Goal: Task Accomplishment & Management: Manage account settings

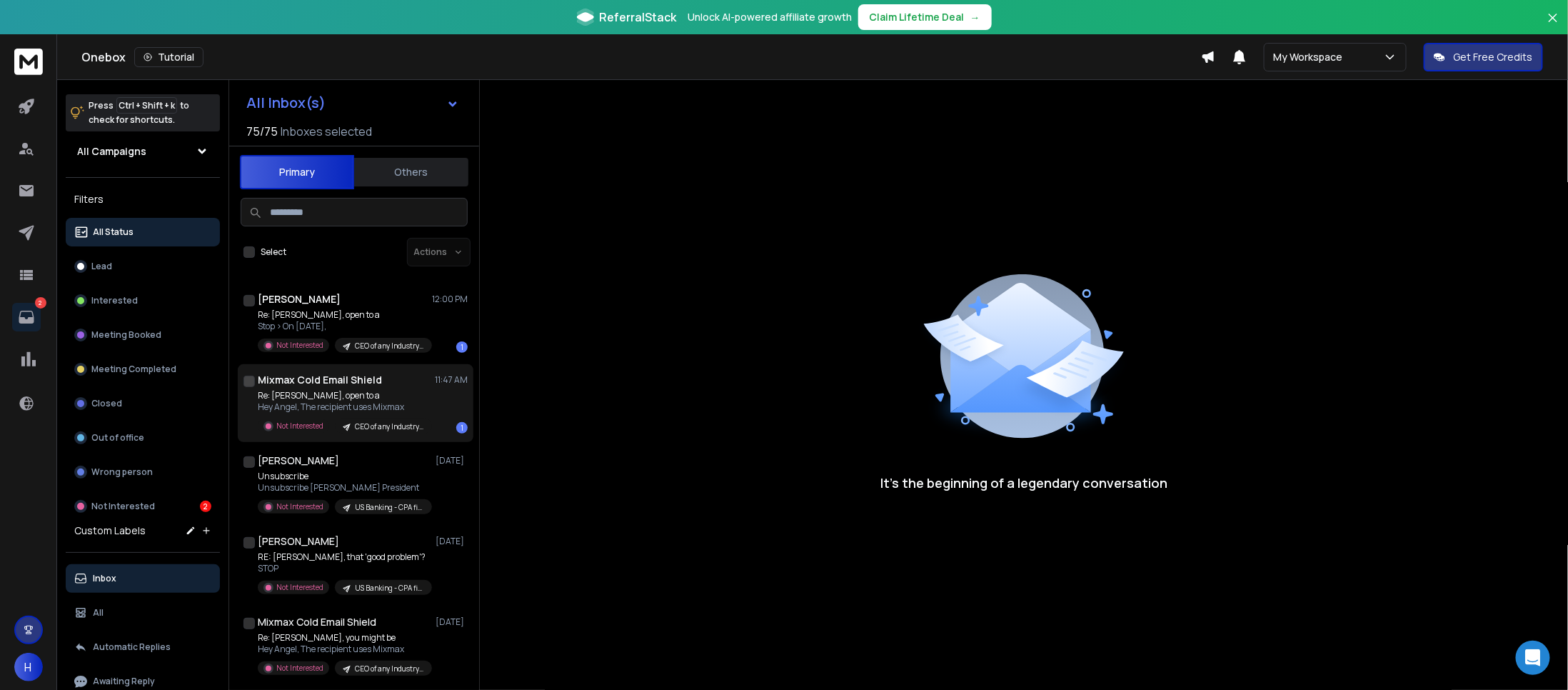
click at [429, 373] on div "Mixmax Cold Email Shield 11:47 AM" at bounding box center [363, 380] width 210 height 15
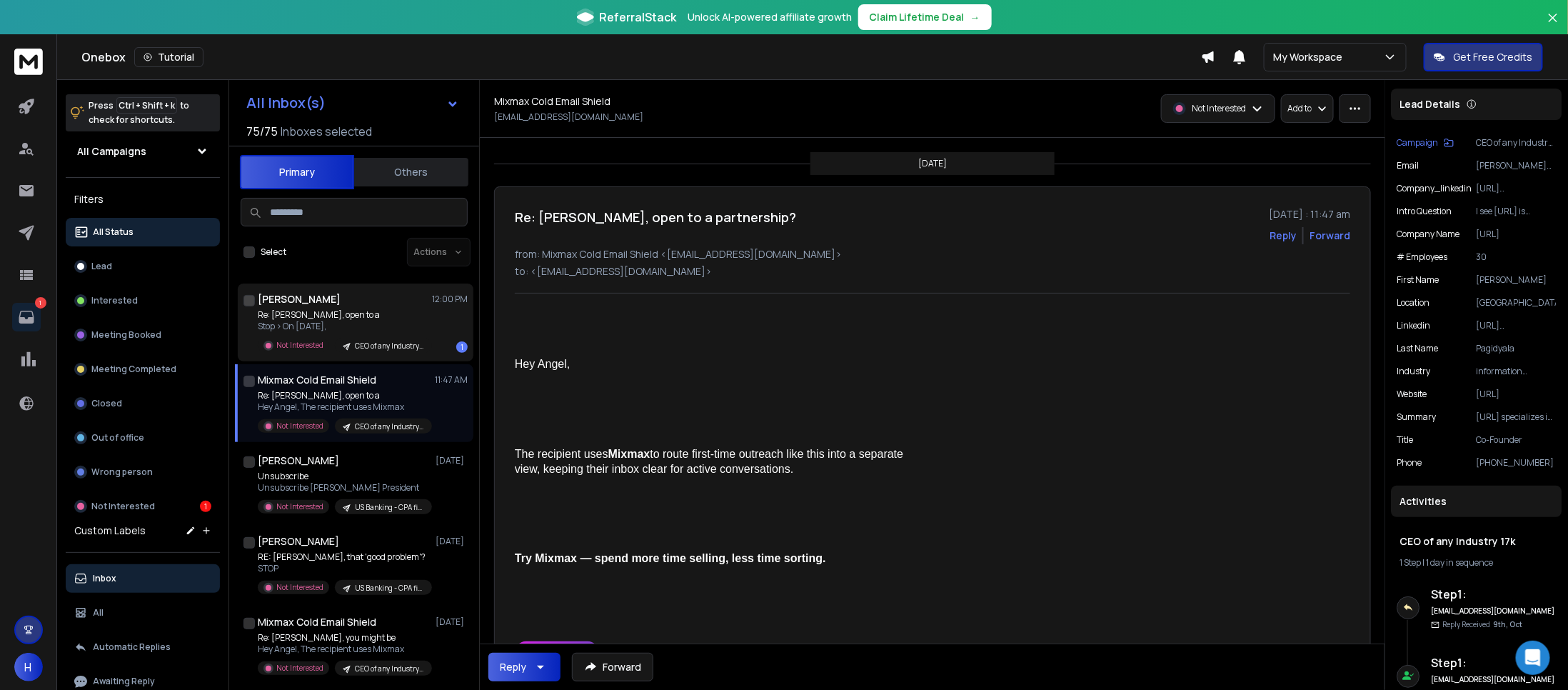
click at [441, 283] on div "[PERSON_NAME] 12:00 PM Re: [PERSON_NAME], open to a Stop > On [DATE], Not Inter…" at bounding box center [356, 322] width 236 height 78
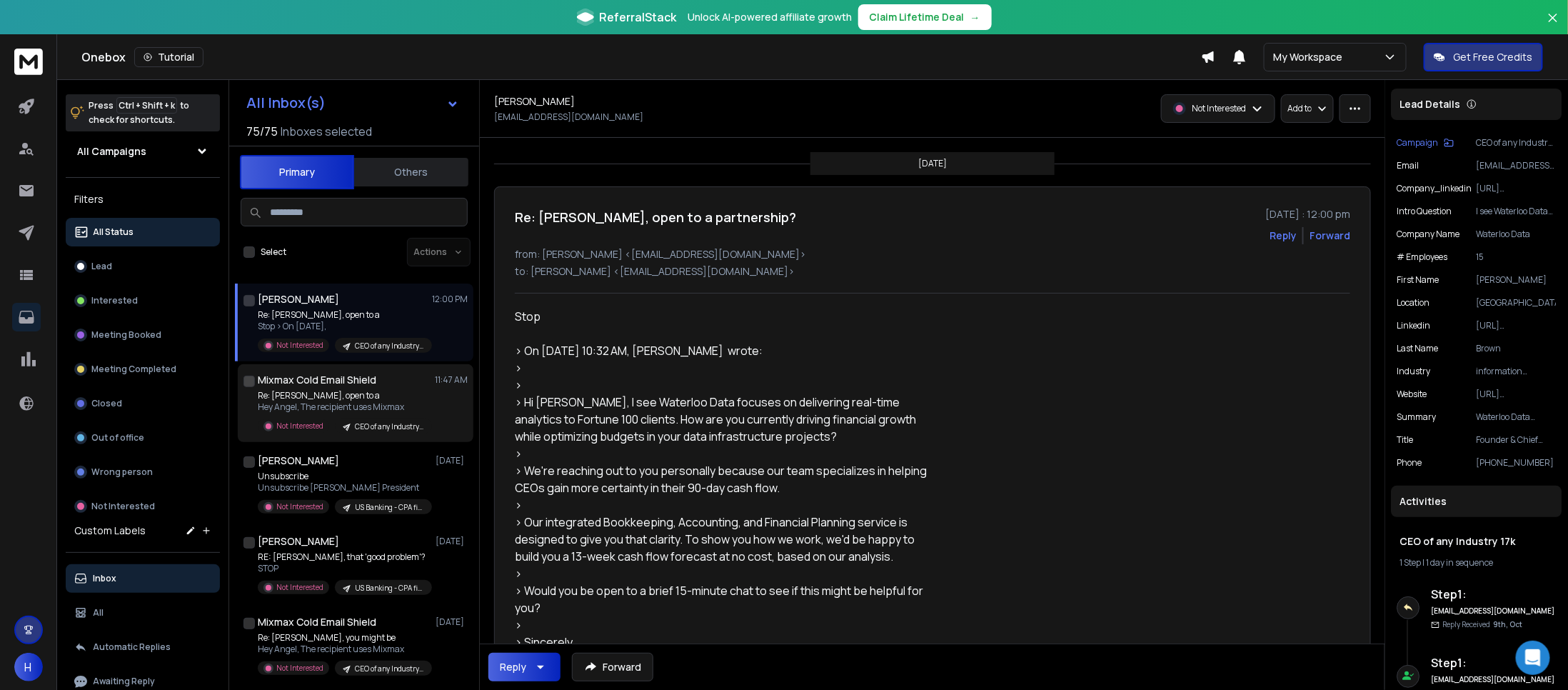
click at [374, 397] on p "Re: [PERSON_NAME], open to a" at bounding box center [343, 395] width 172 height 11
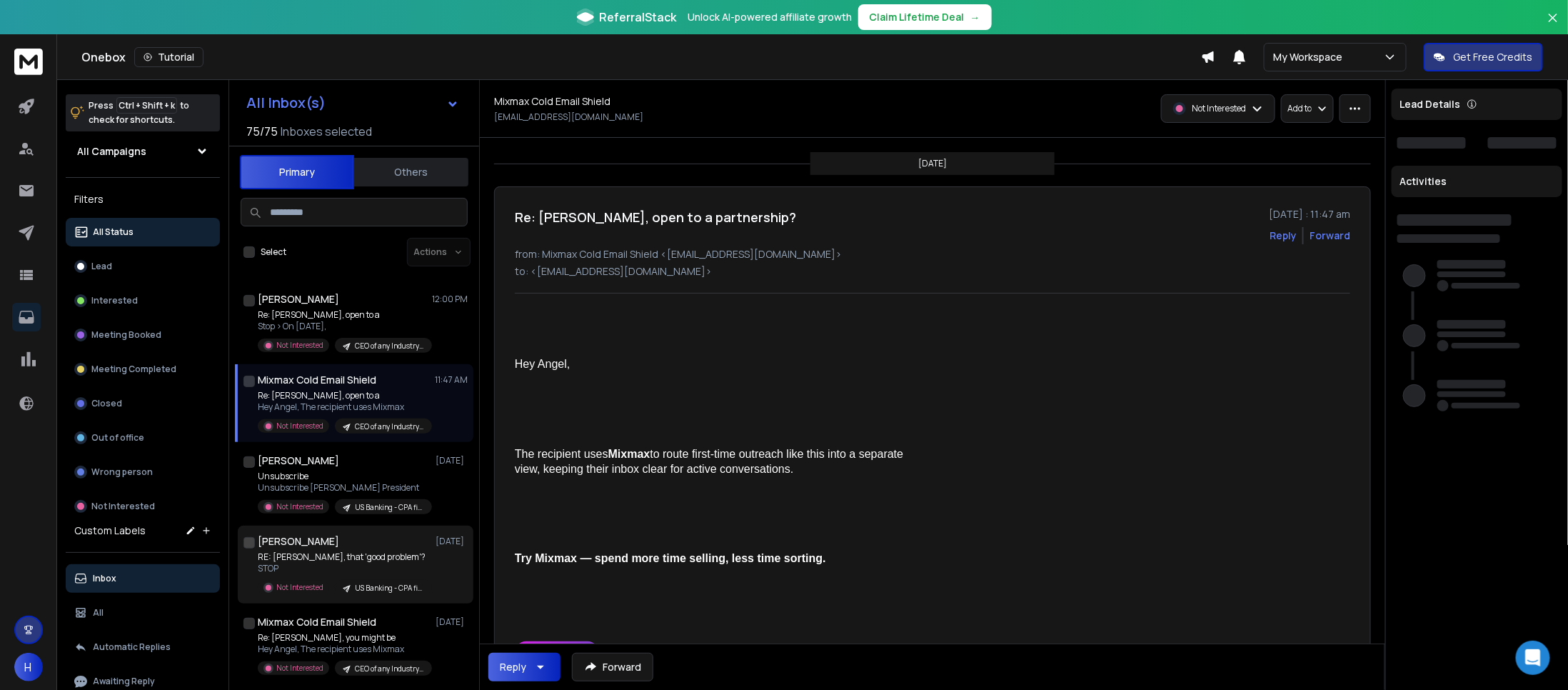
click at [379, 552] on p "RE: [PERSON_NAME], that 'good problem'?" at bounding box center [343, 557] width 172 height 11
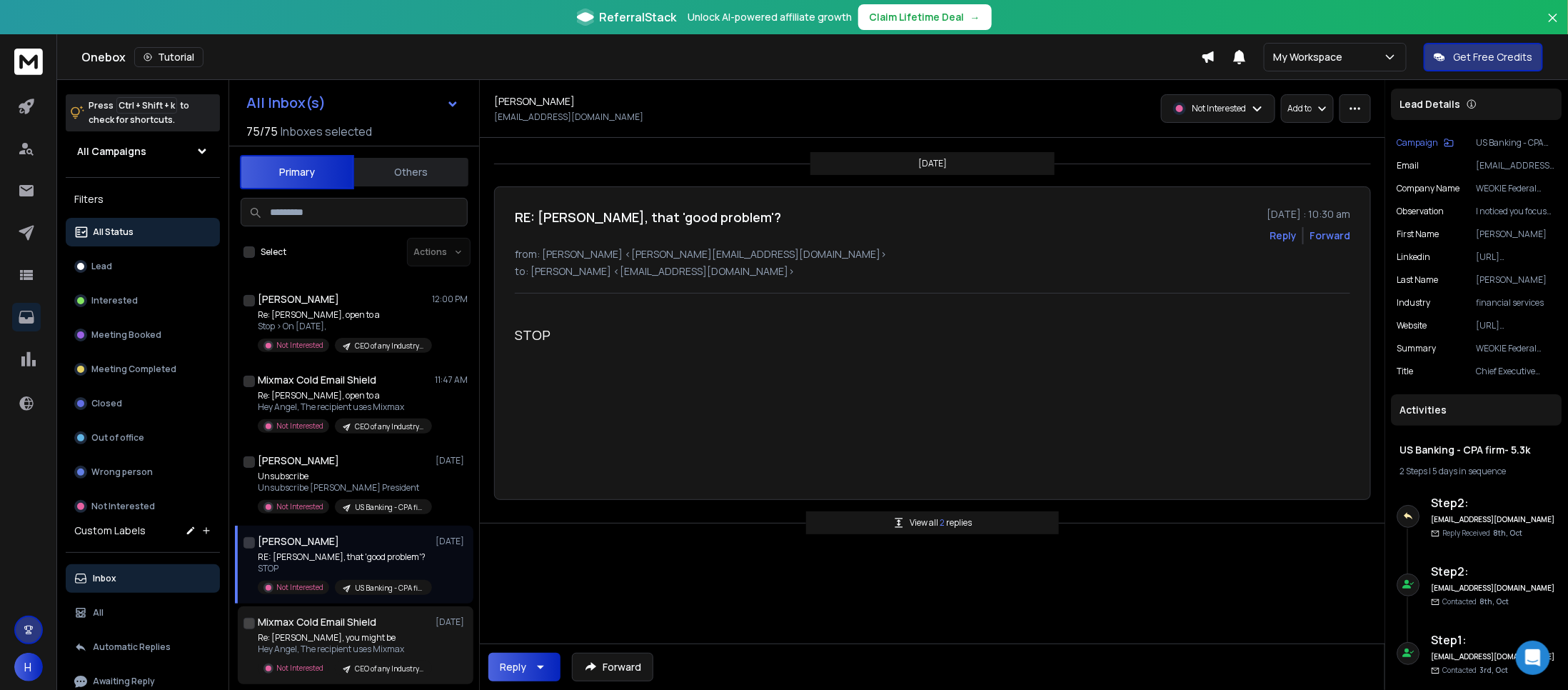
click at [387, 627] on div "Mixmax Cold Email Shield [DATE]" at bounding box center [363, 622] width 210 height 15
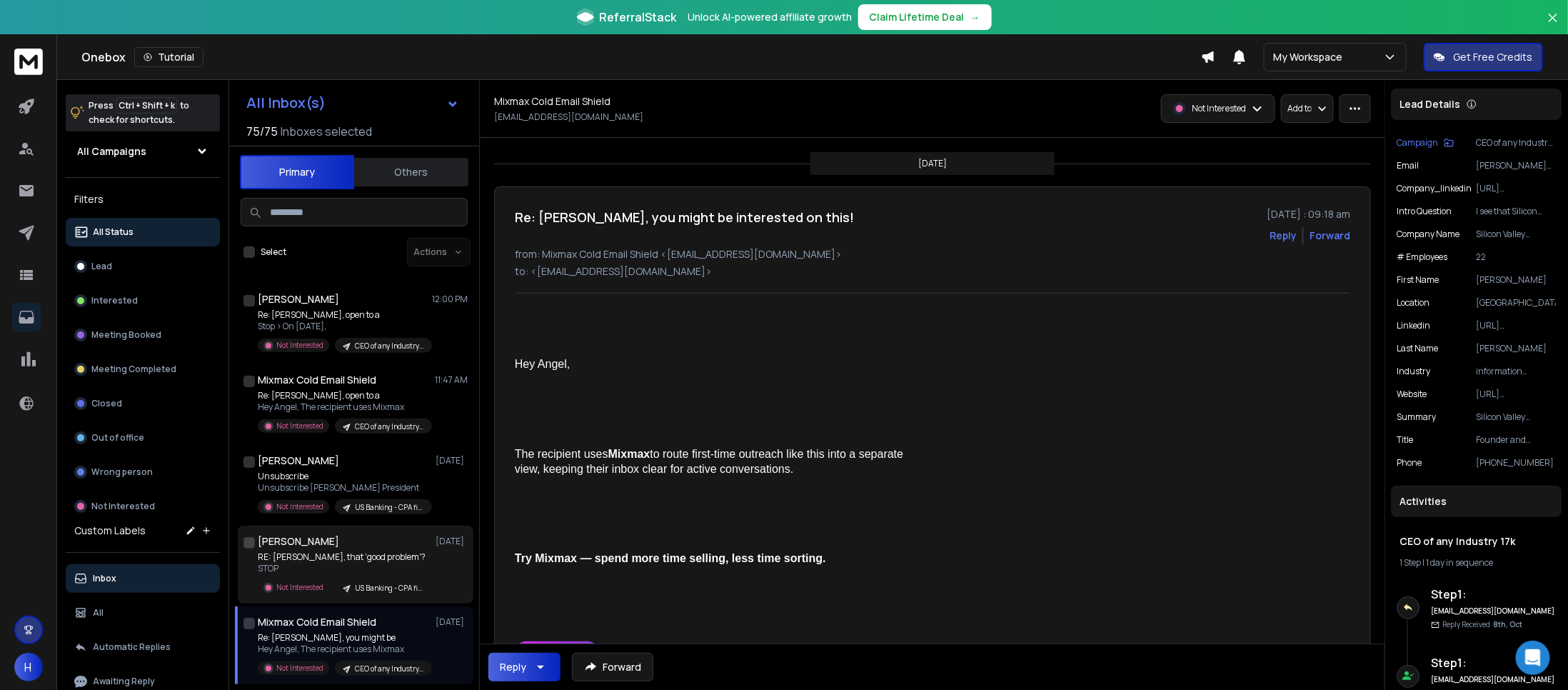
scroll to position [143, 0]
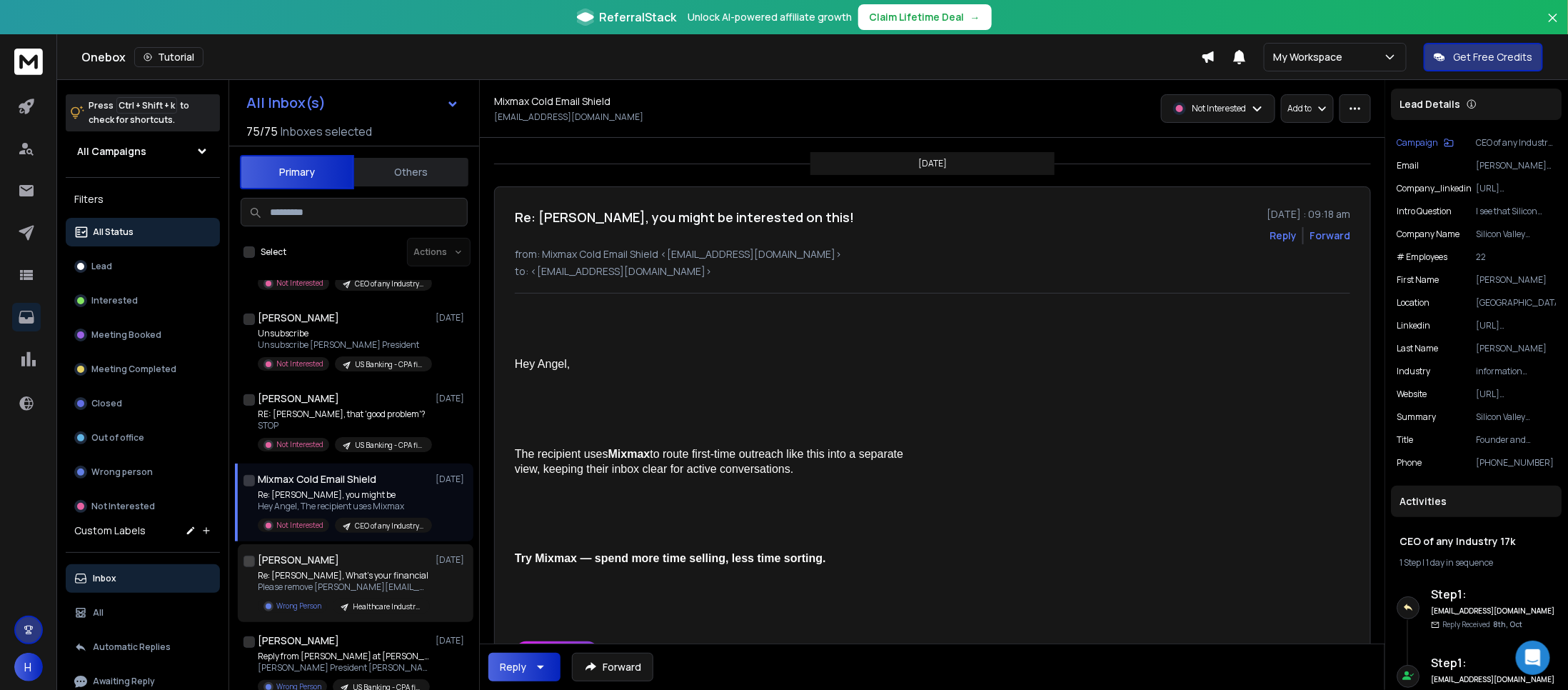
click at [410, 552] on div "Tracy Ondo 08 Oct Re: Dennis, What's your financial Please remove dennis@getche…" at bounding box center [356, 583] width 236 height 78
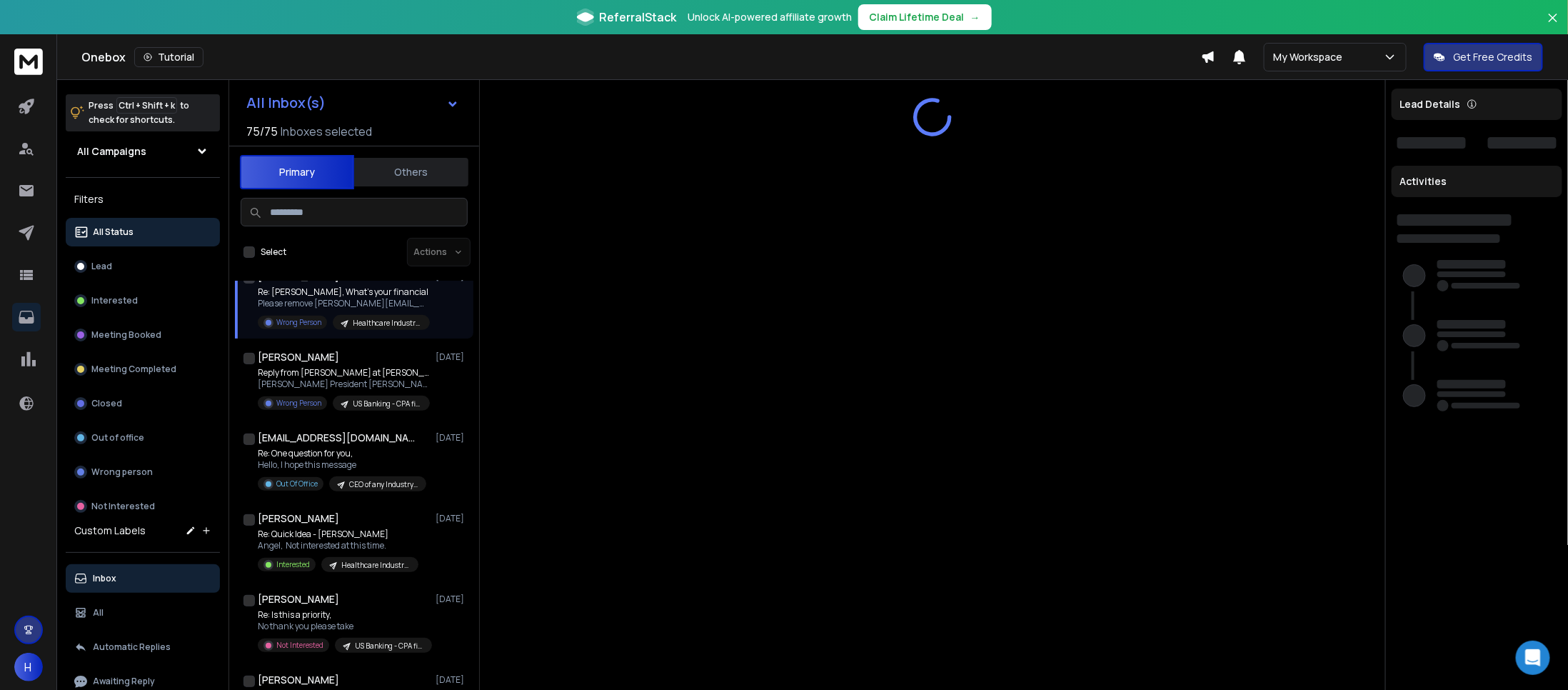
scroll to position [429, 0]
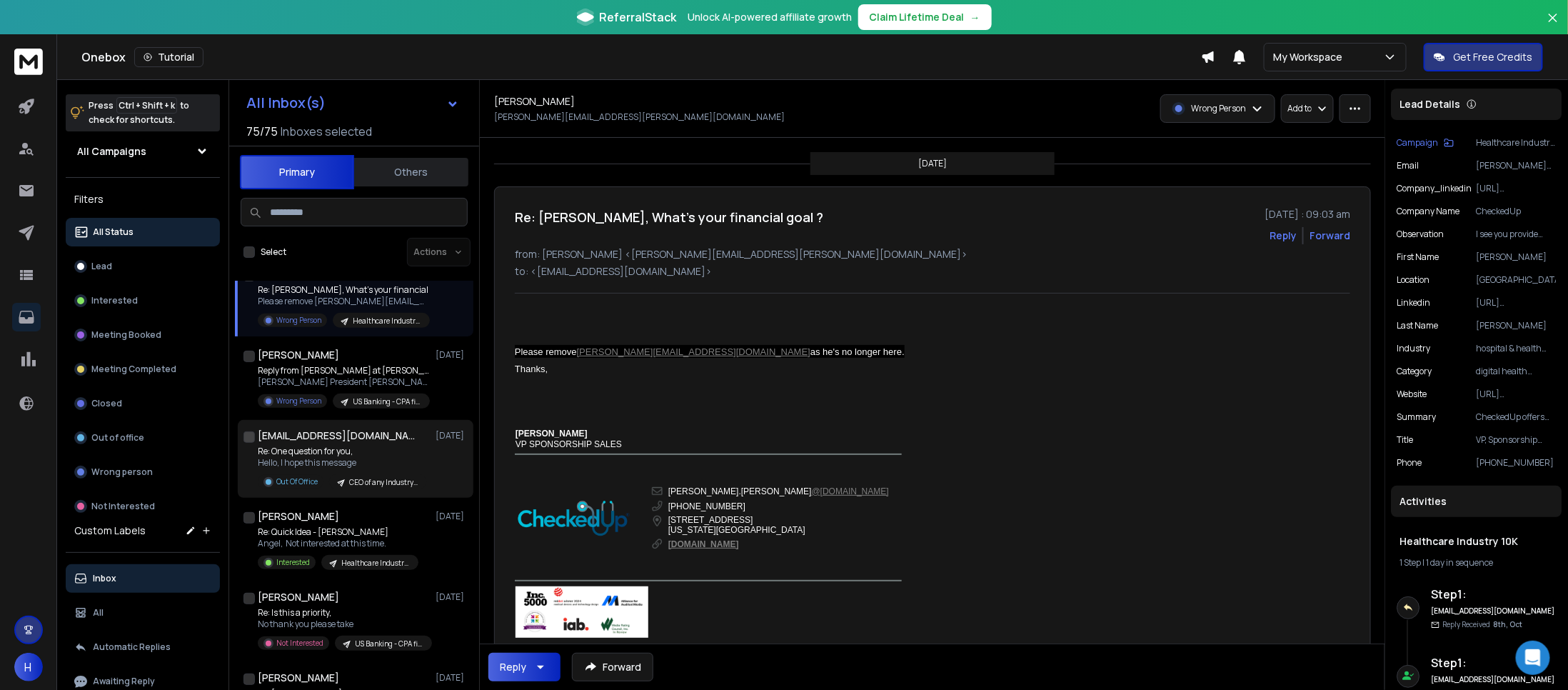
click at [430, 463] on div "Re: One question for you, Hello, I hope this message Out Of Office CEO of any I…" at bounding box center [363, 468] width 210 height 44
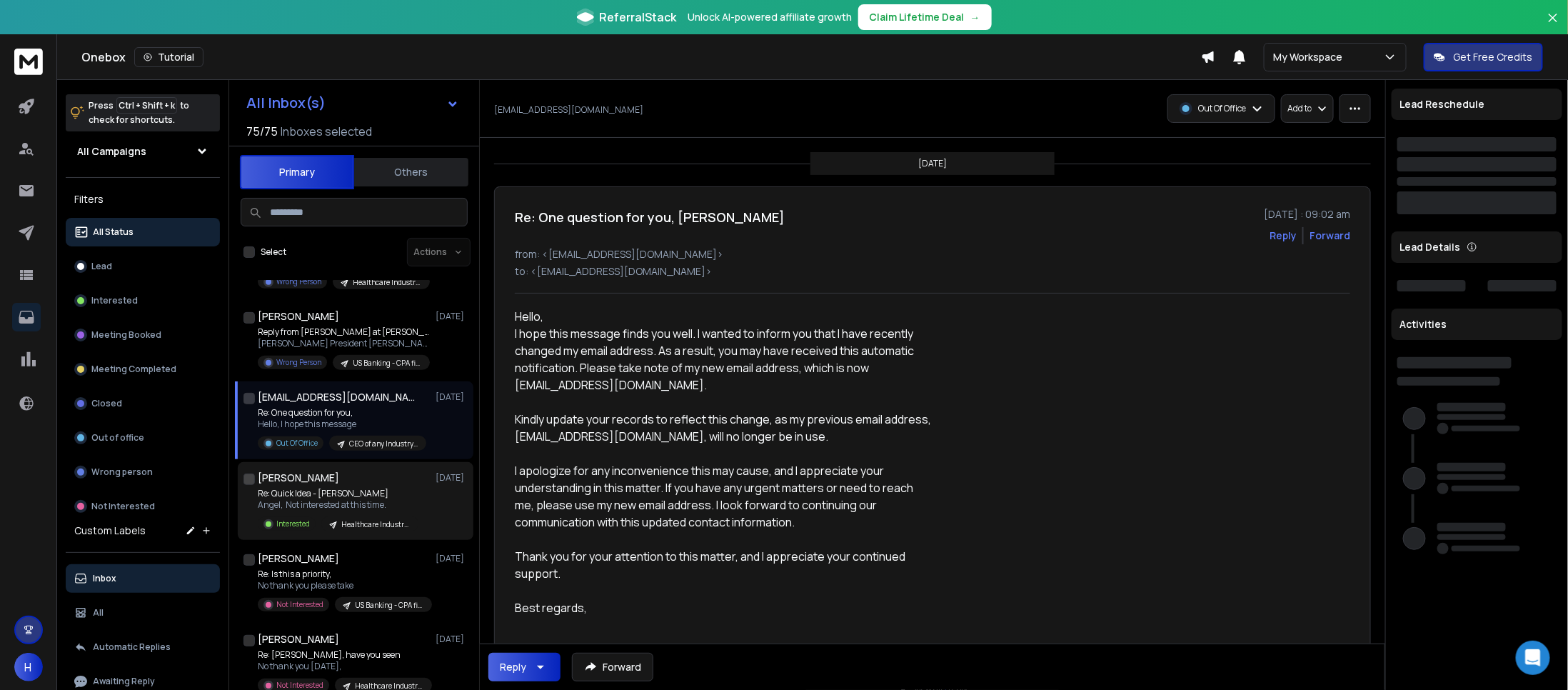
scroll to position [571, 0]
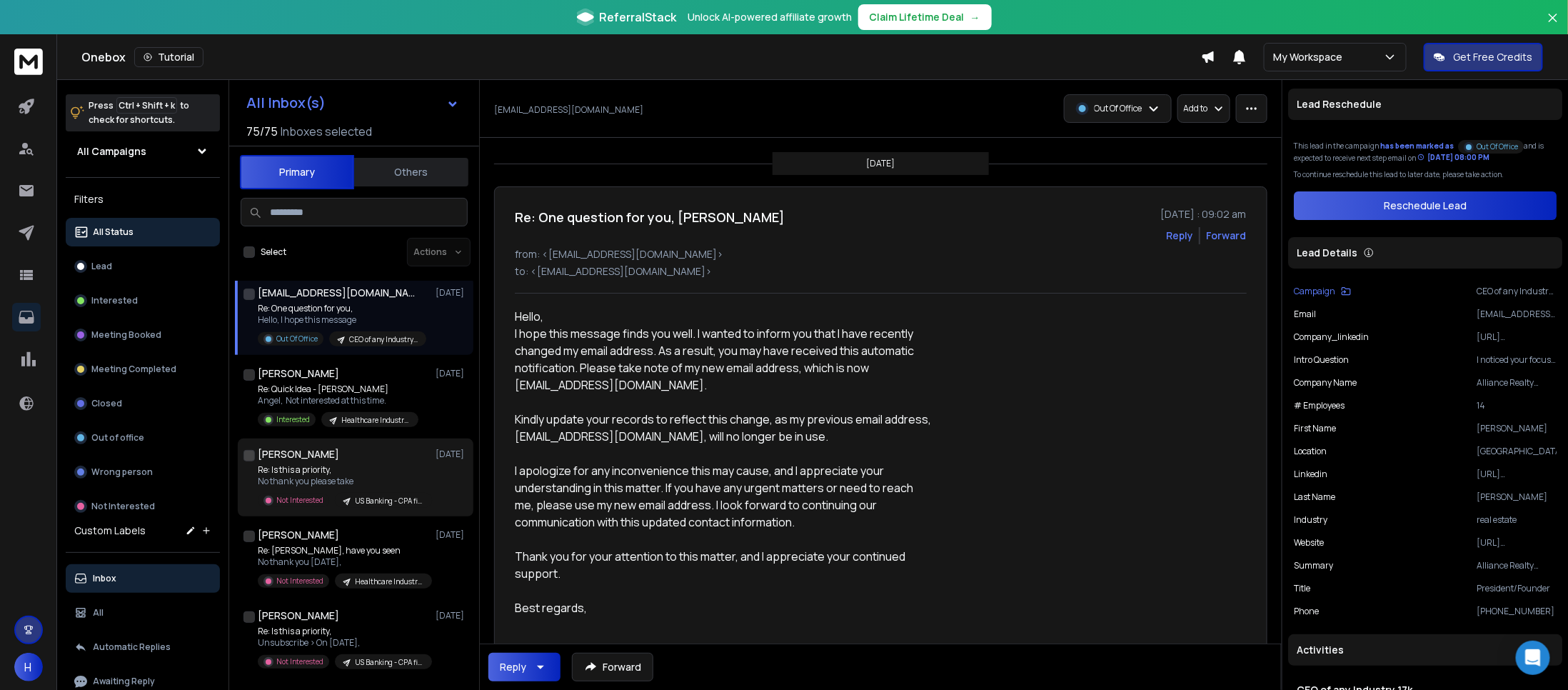
click at [443, 457] on p "[DATE]" at bounding box center [451, 454] width 32 height 11
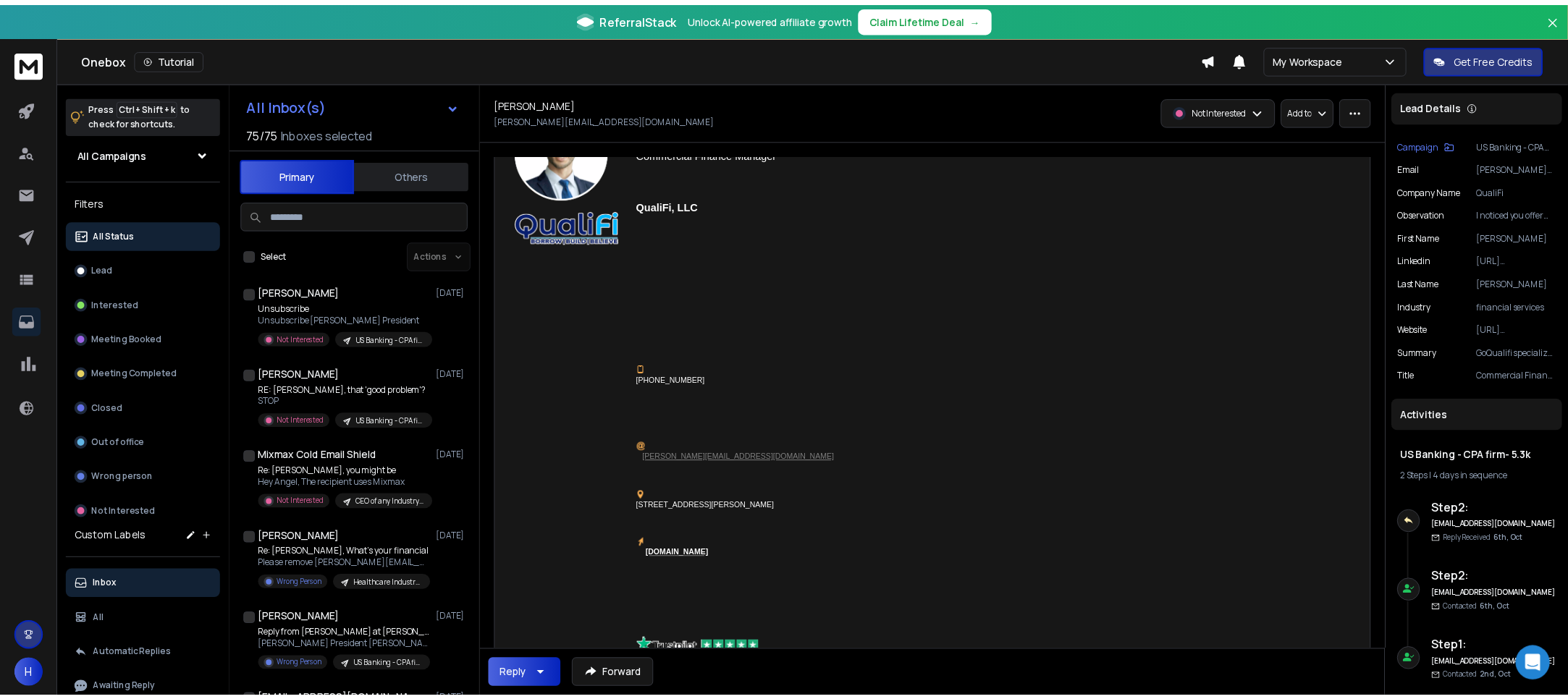
scroll to position [0, 0]
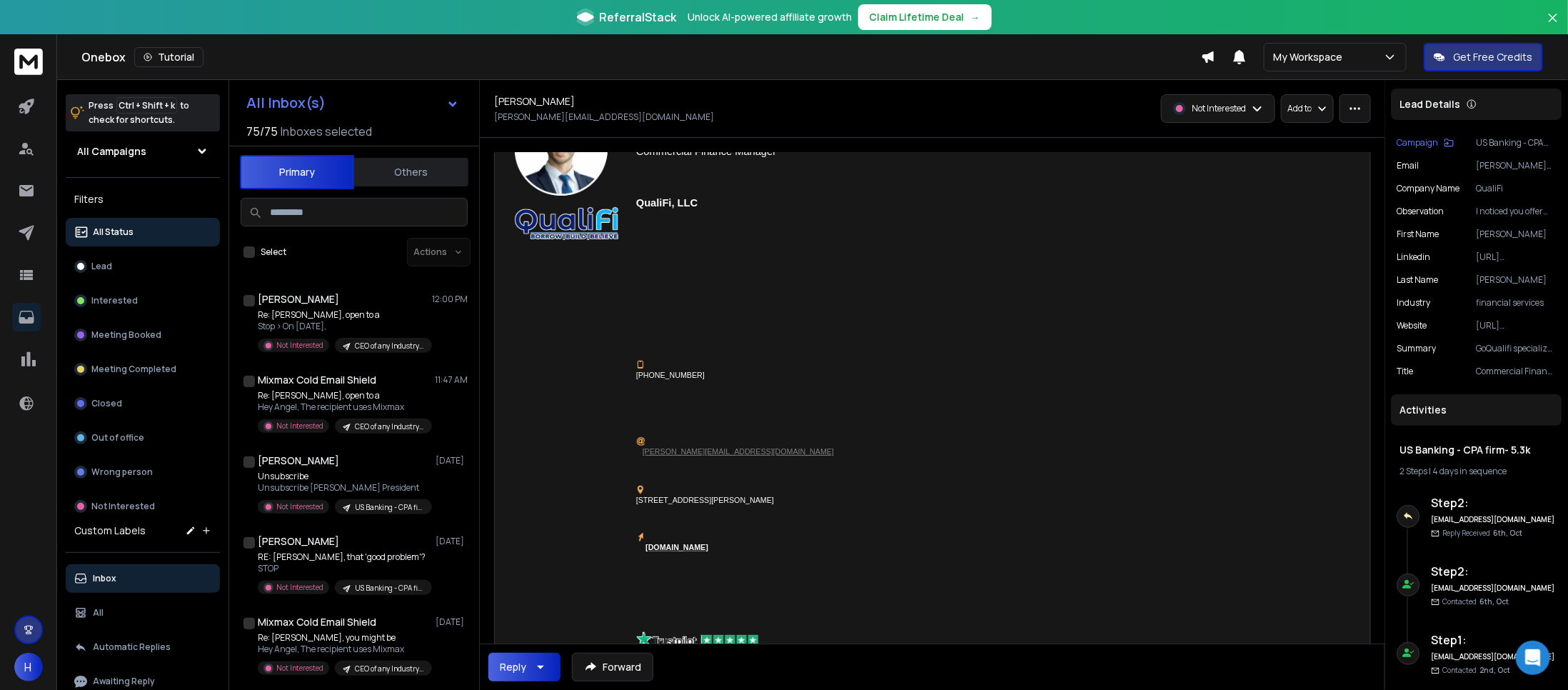
click at [41, 230] on div at bounding box center [28, 235] width 33 height 33
click at [26, 233] on icon at bounding box center [26, 233] width 15 height 15
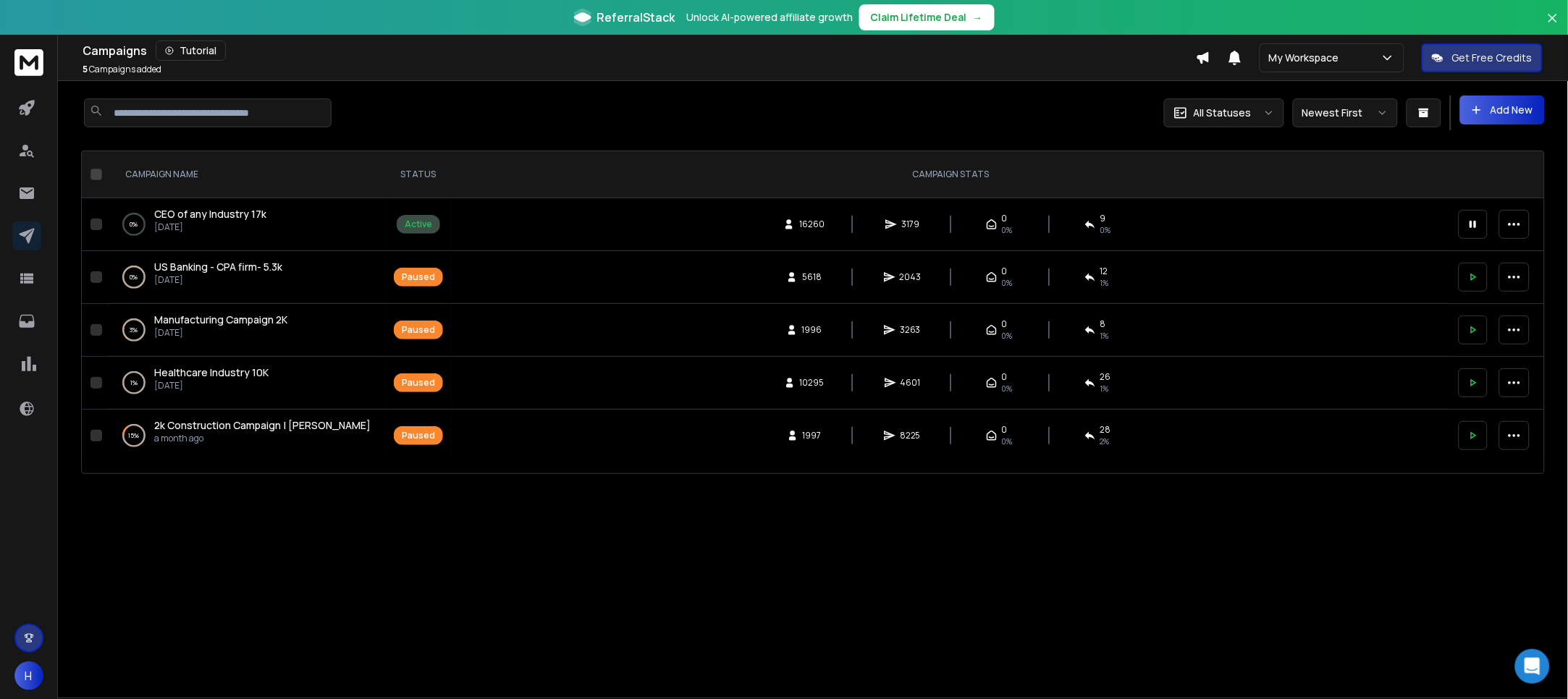
click at [203, 209] on span "CEO of any Industry 17k" at bounding box center [210, 213] width 112 height 14
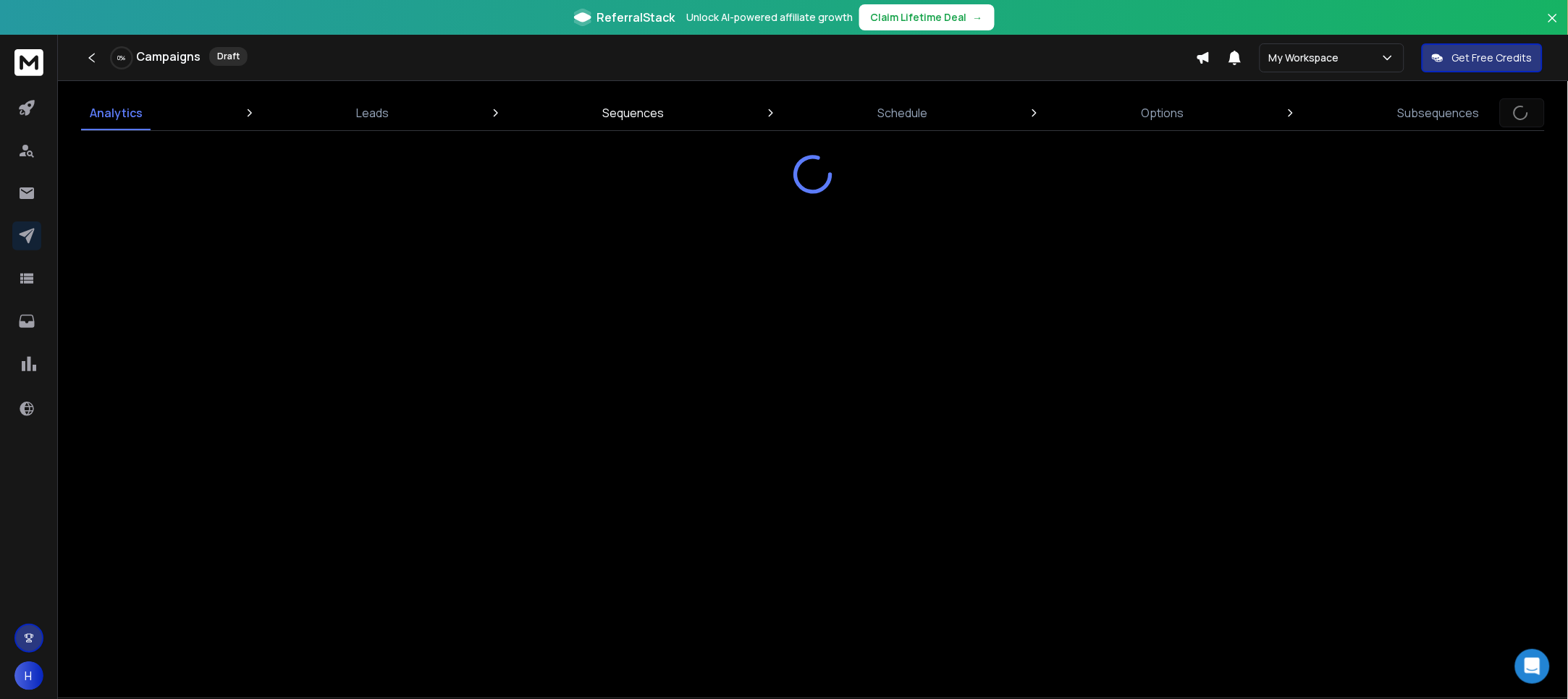
click at [643, 121] on p "Sequences" at bounding box center [633, 112] width 62 height 17
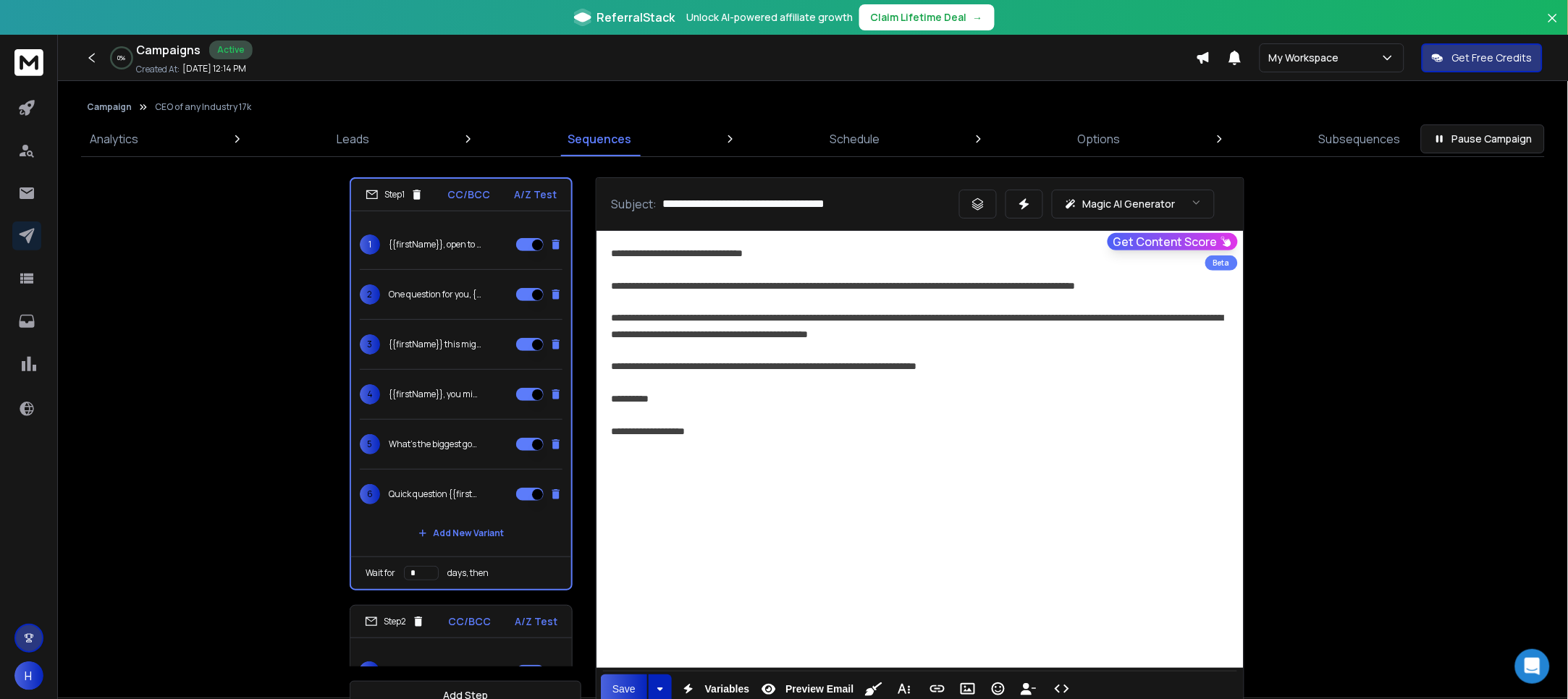
click at [454, 430] on div "5 What's the biggest goal in your career {{firstName}}?" at bounding box center [461, 444] width 203 height 50
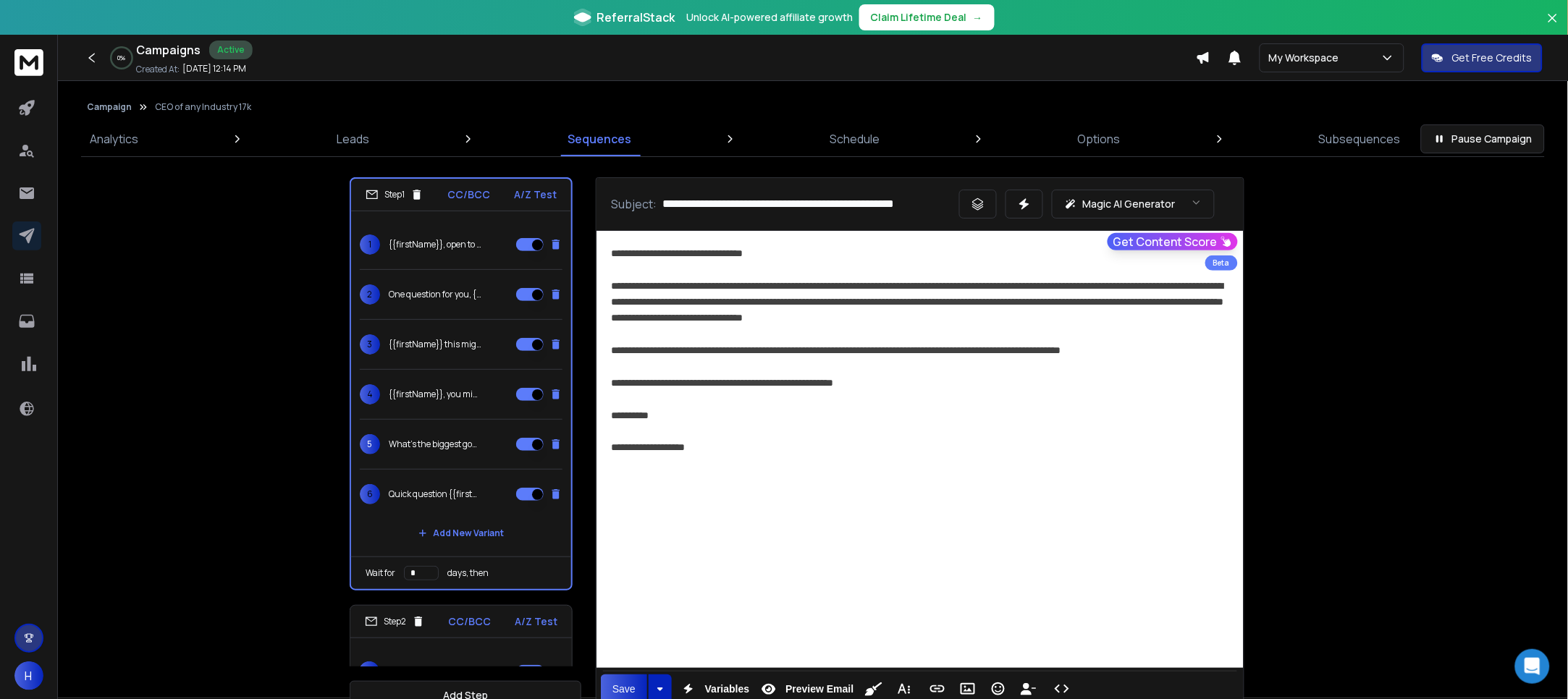
click at [477, 337] on div "3 {{firstName}} this might help you!" at bounding box center [420, 344] width 121 height 21
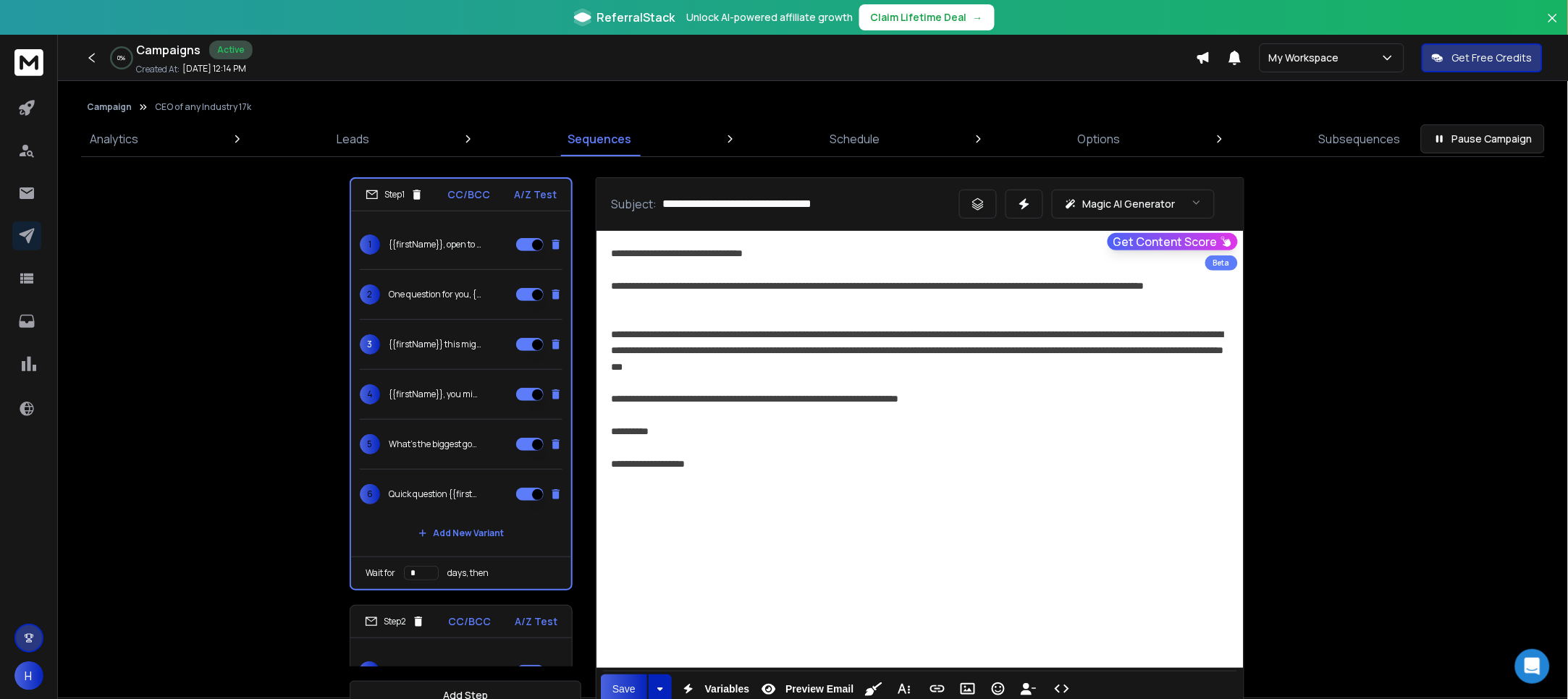
click at [477, 448] on p "What's the biggest goal in your career {{firstName}}?" at bounding box center [435, 444] width 92 height 12
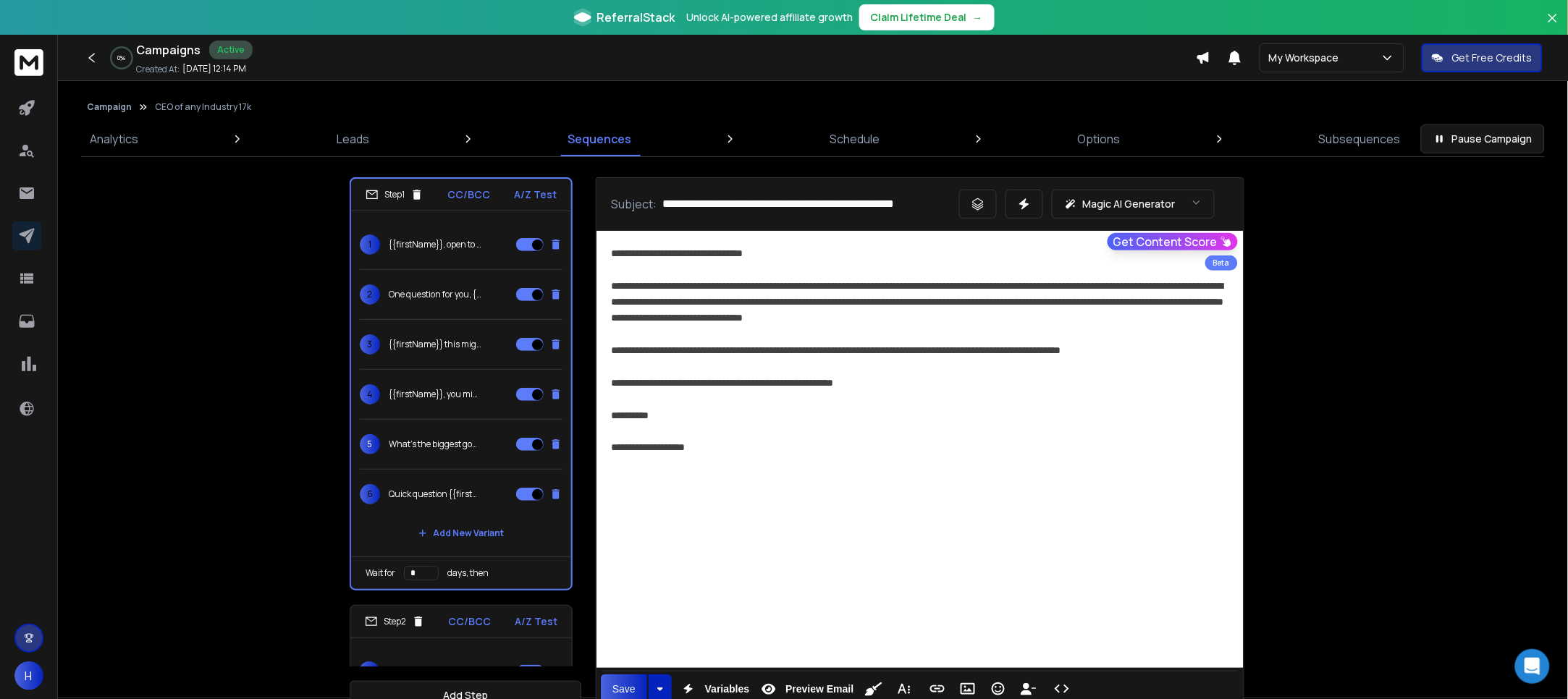
click at [473, 482] on div "6 Quick question {{firstName}}" at bounding box center [461, 495] width 203 height 49
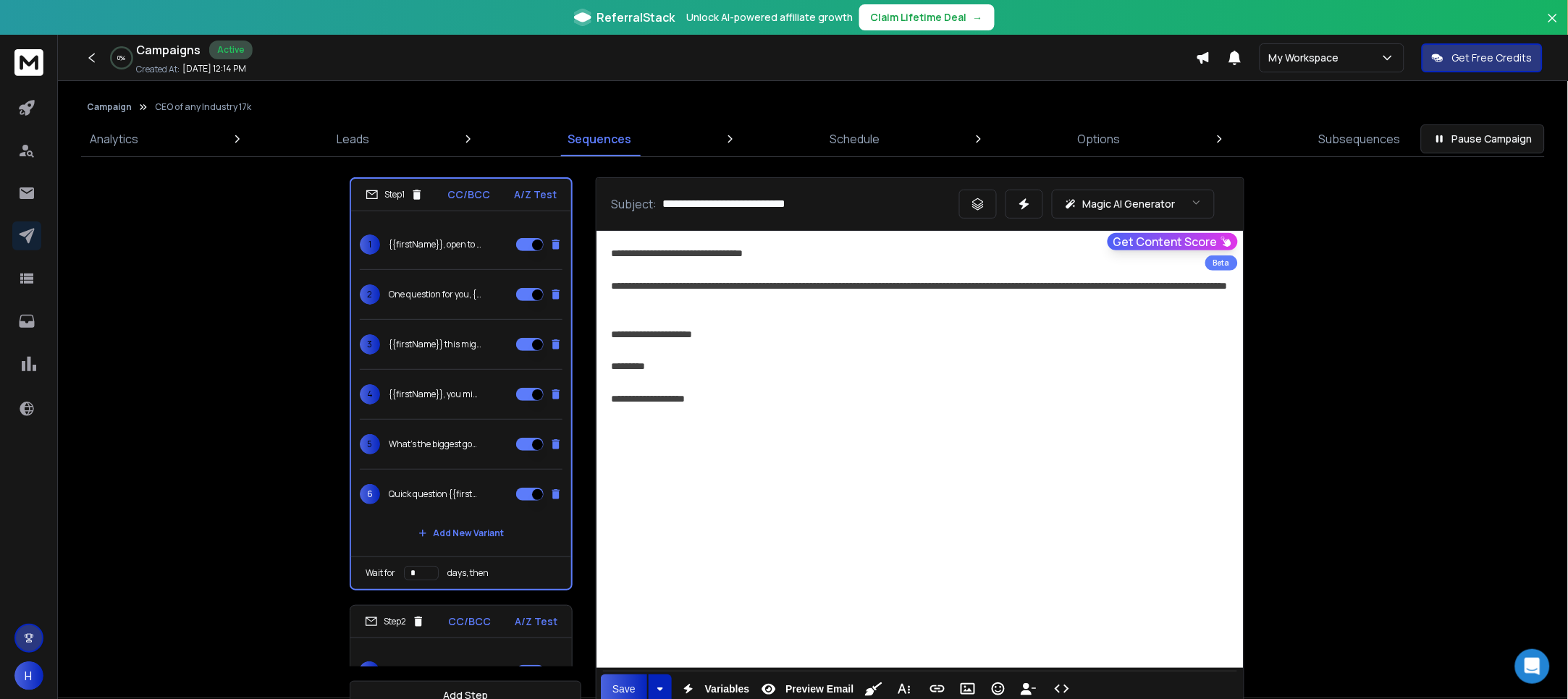
click at [450, 366] on div "3 {{firstName}} this might help you!" at bounding box center [461, 345] width 203 height 50
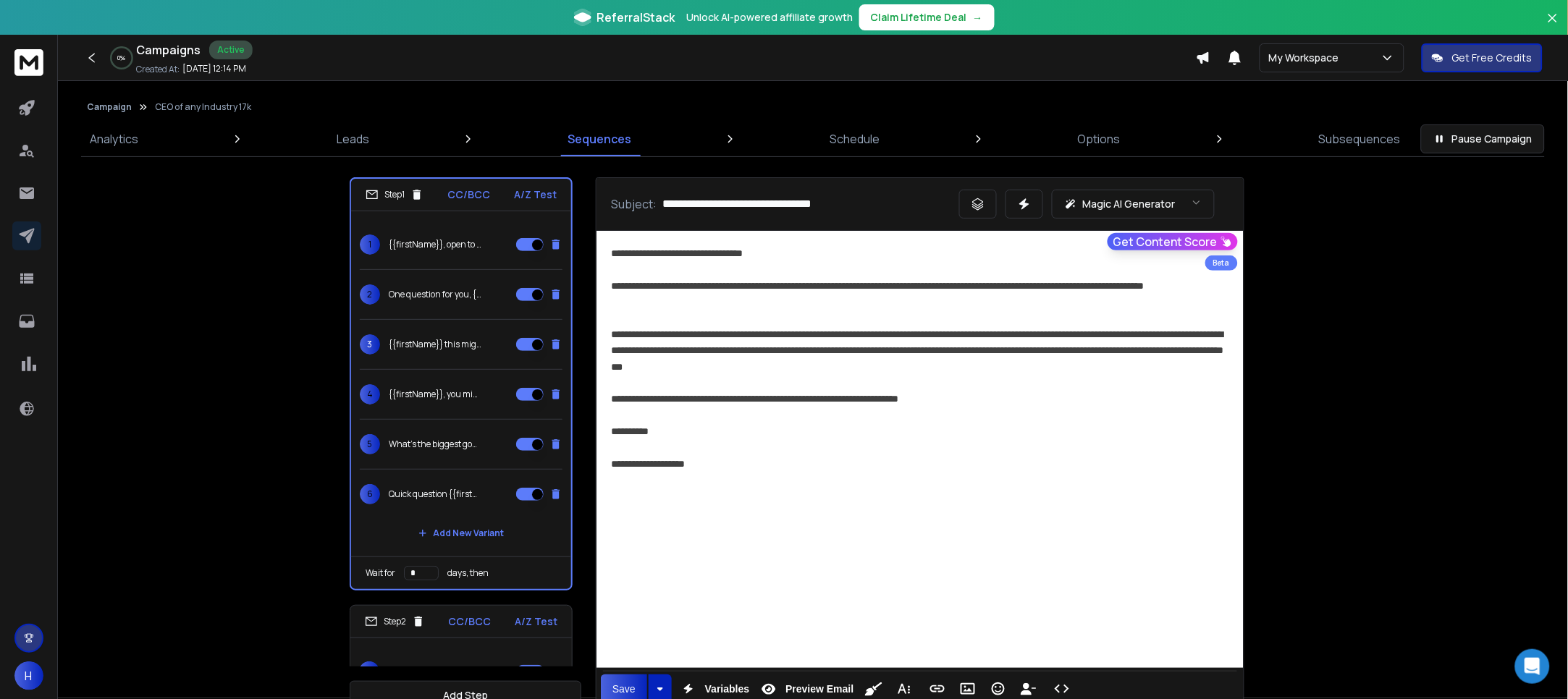
click at [456, 481] on div "6 Quick question {{firstName}}" at bounding box center [461, 495] width 203 height 49
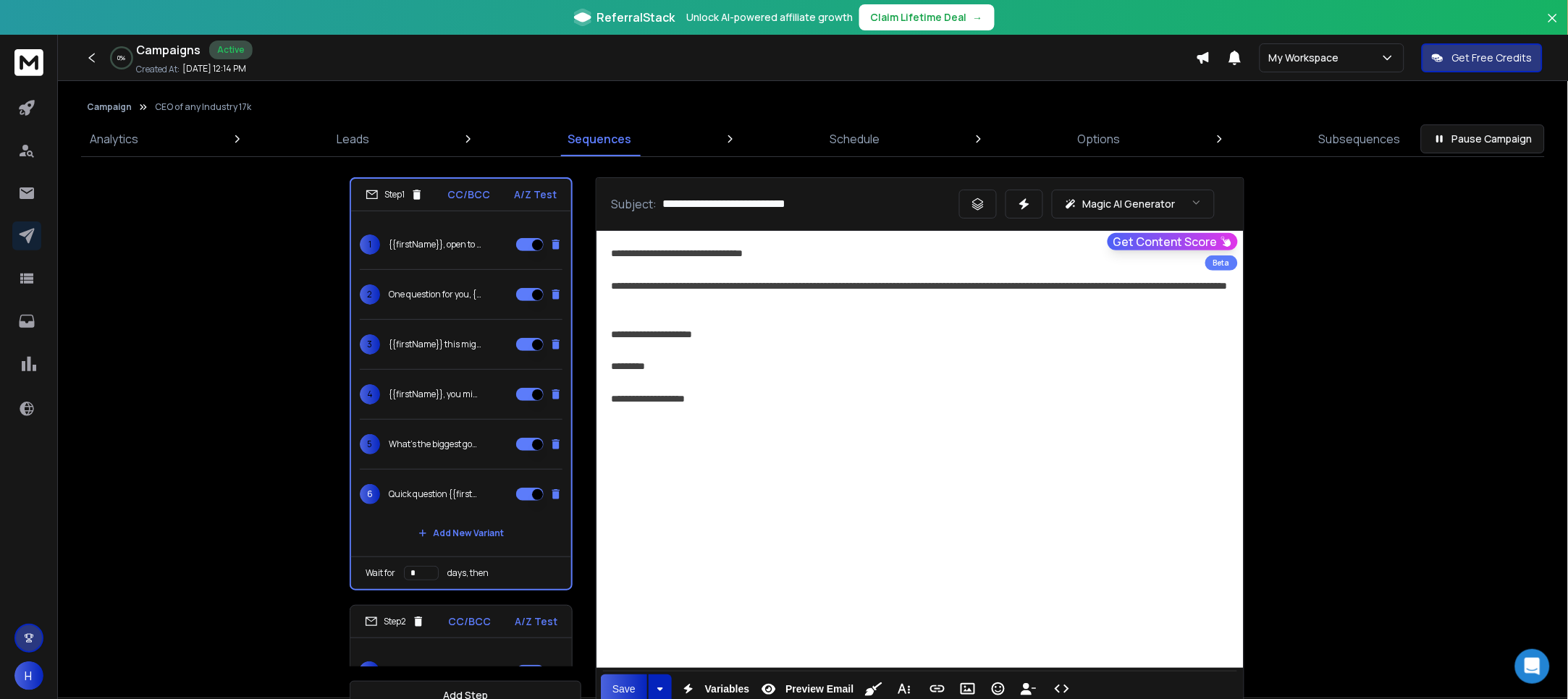
click at [448, 335] on div "3 {{firstName}} this might help you!" at bounding box center [420, 344] width 121 height 21
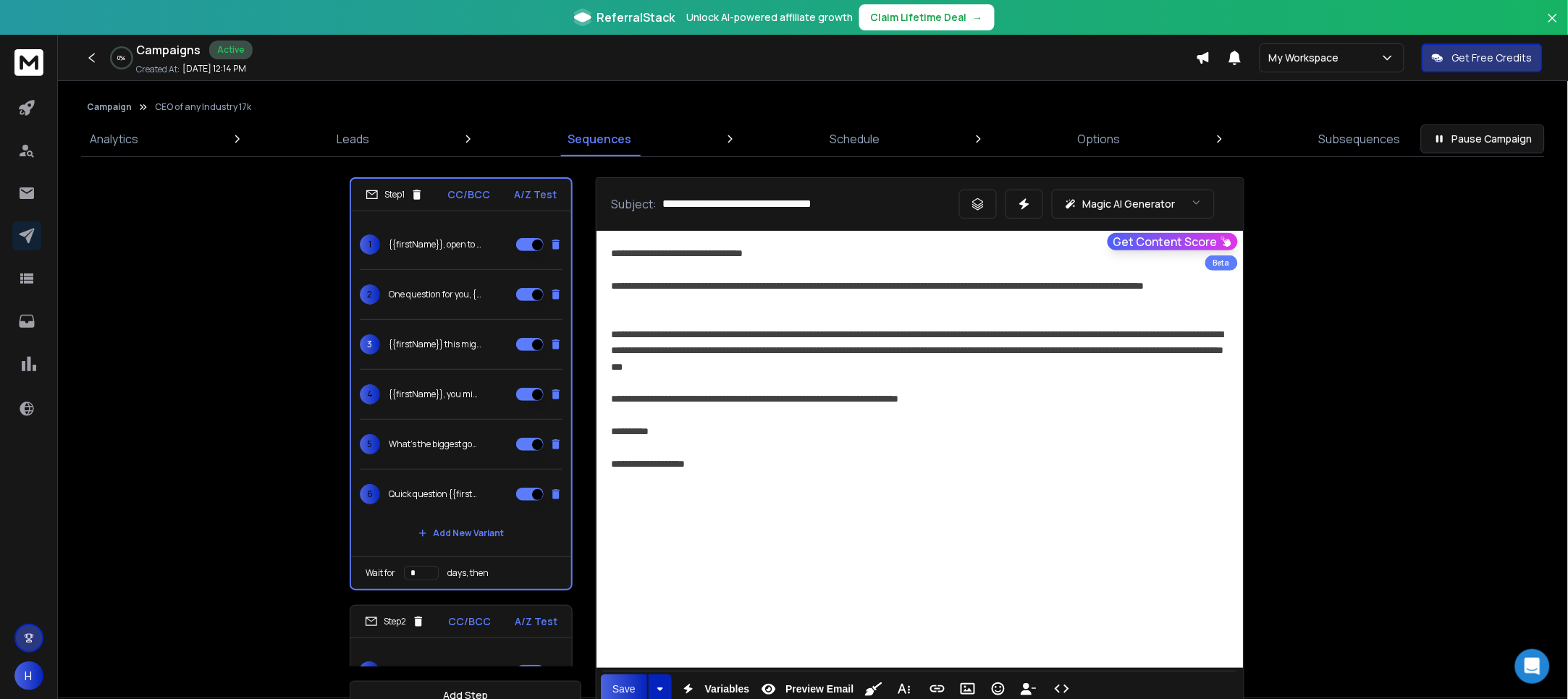
click at [439, 401] on div "4 {{firstName}}, you might be interested on this!" at bounding box center [420, 394] width 121 height 21
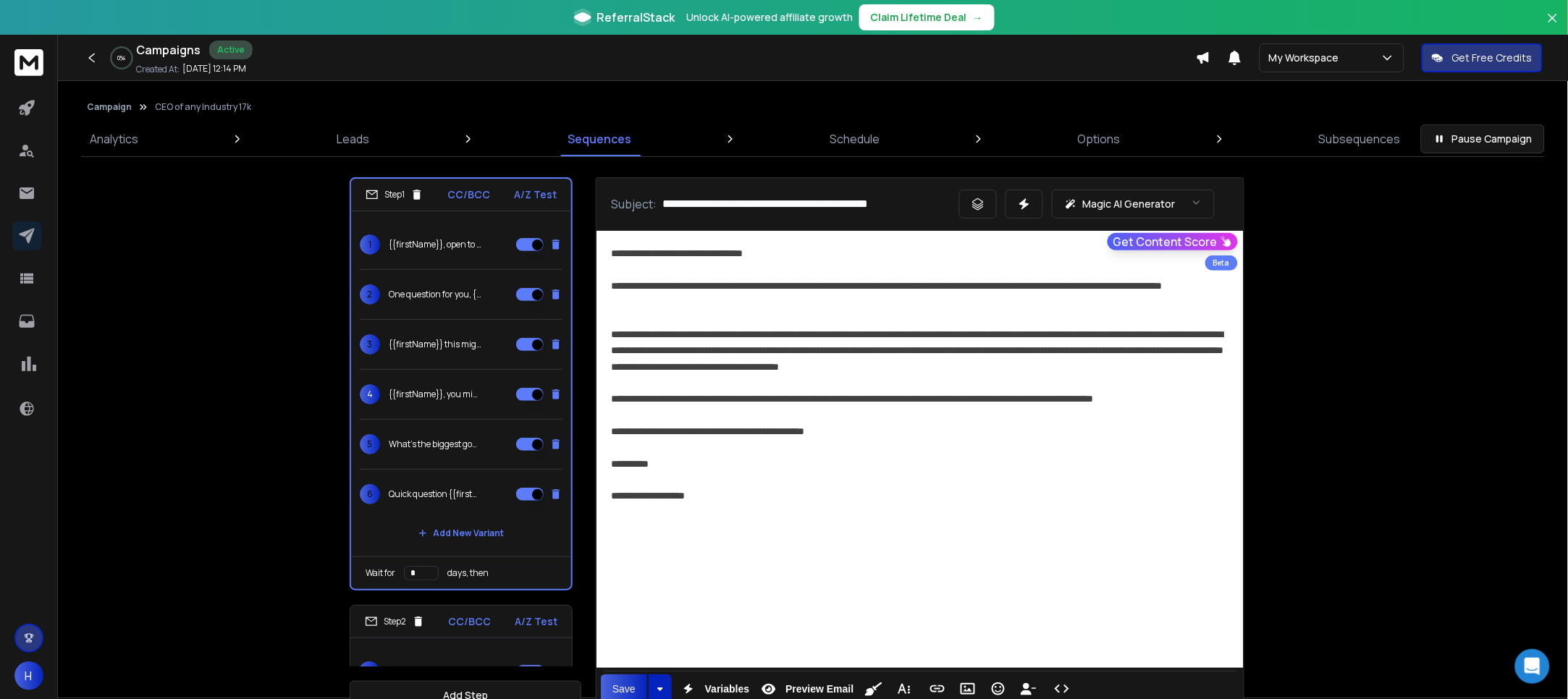
click at [464, 328] on div "3 {{firstName}} this might help you!" at bounding box center [461, 345] width 203 height 50
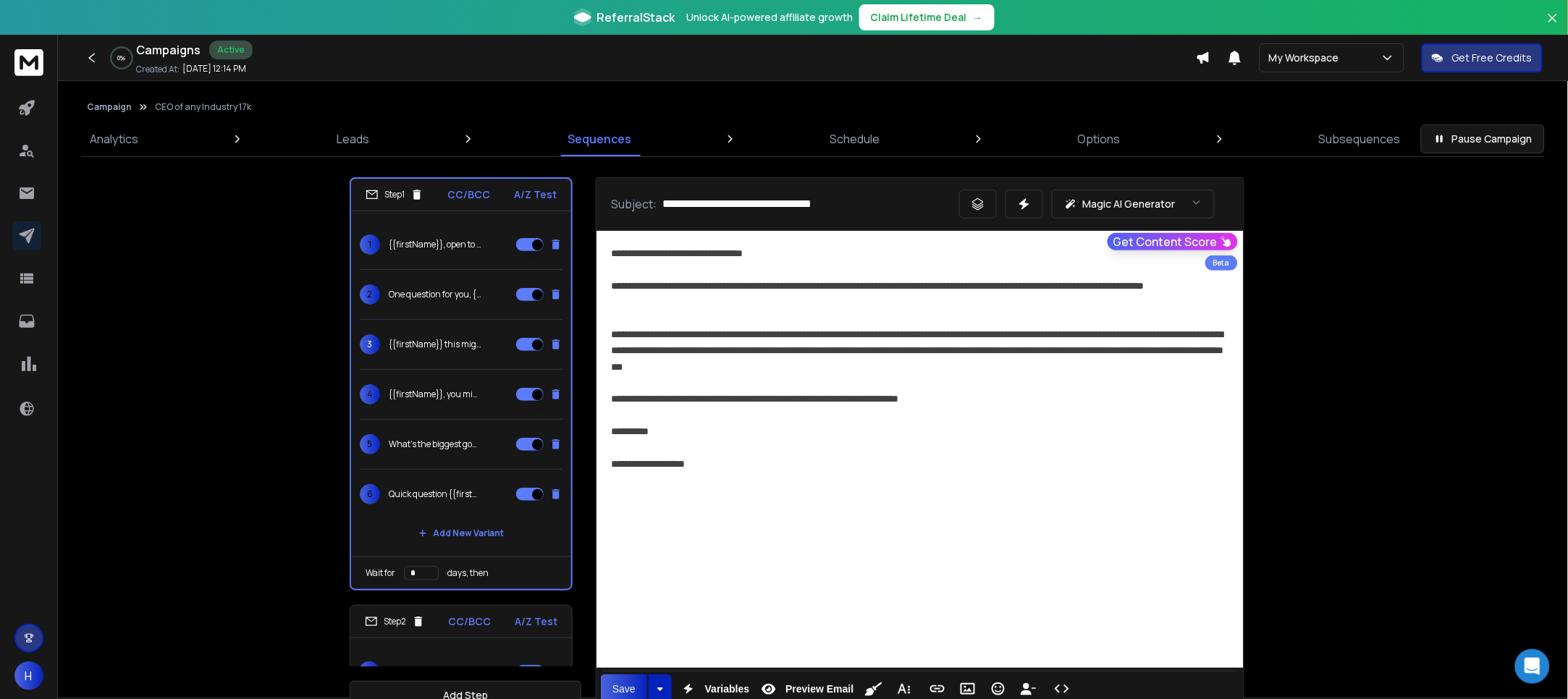
click at [439, 240] on p "{{firstName}}, open to a partnership?" at bounding box center [435, 245] width 92 height 12
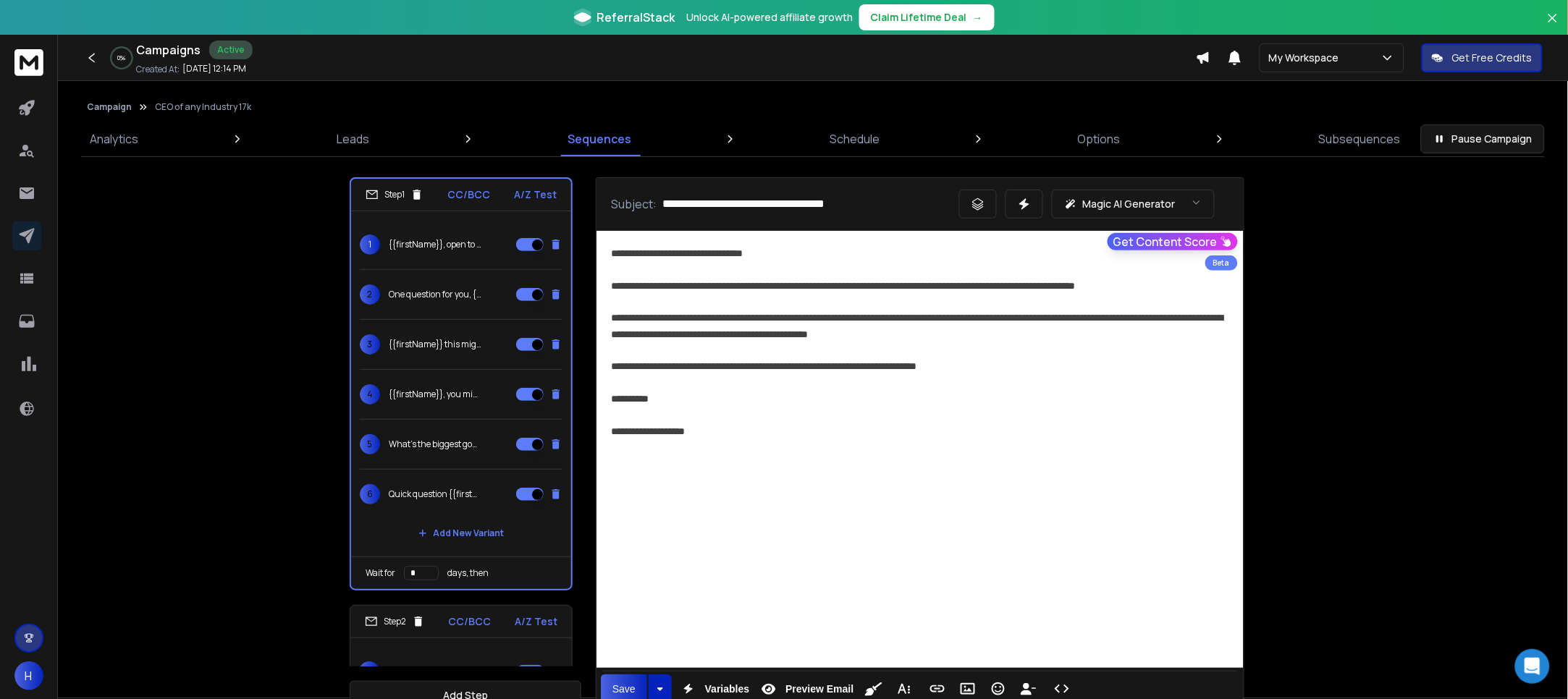
click at [440, 471] on div "6 Quick question {{firstName}}" at bounding box center [461, 495] width 203 height 49
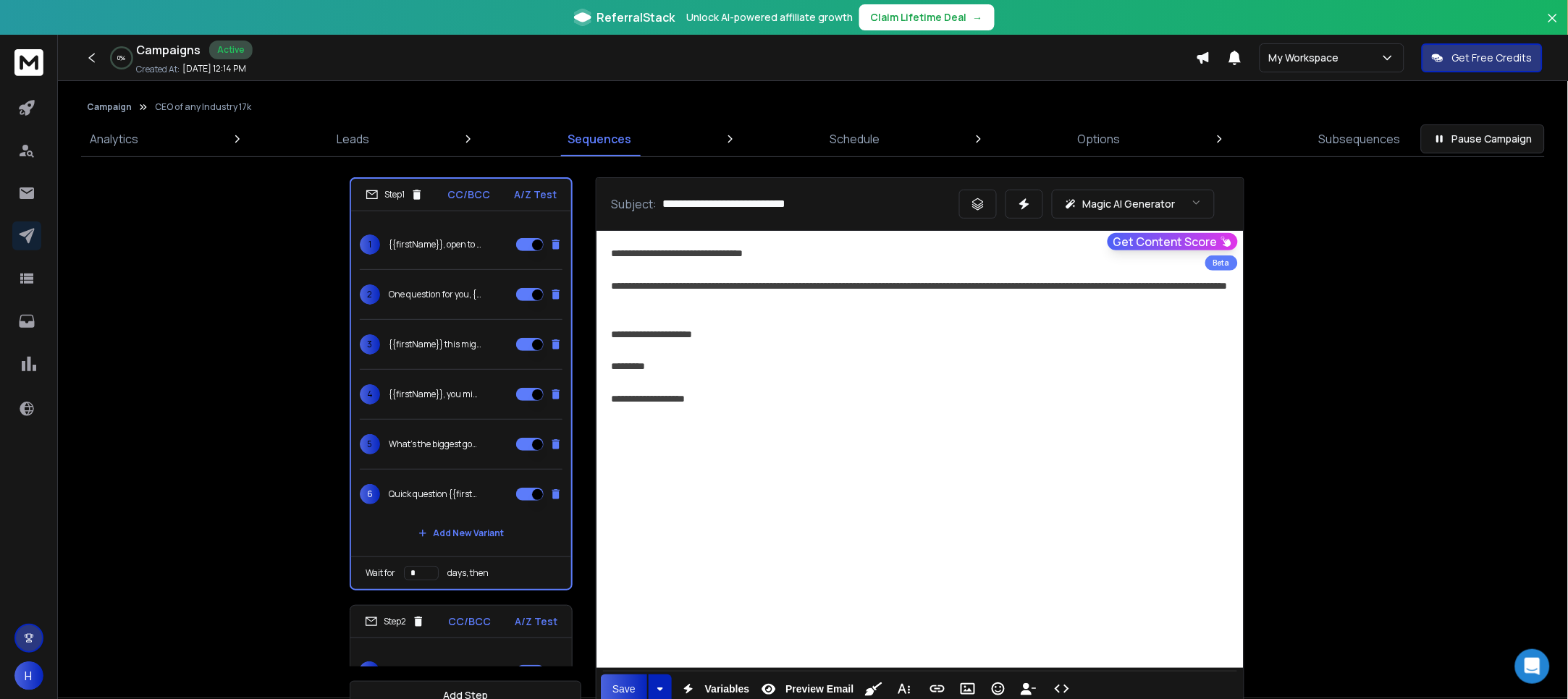
click at [448, 449] on p "What's the biggest goal in your career {{firstName}}?" at bounding box center [435, 444] width 92 height 12
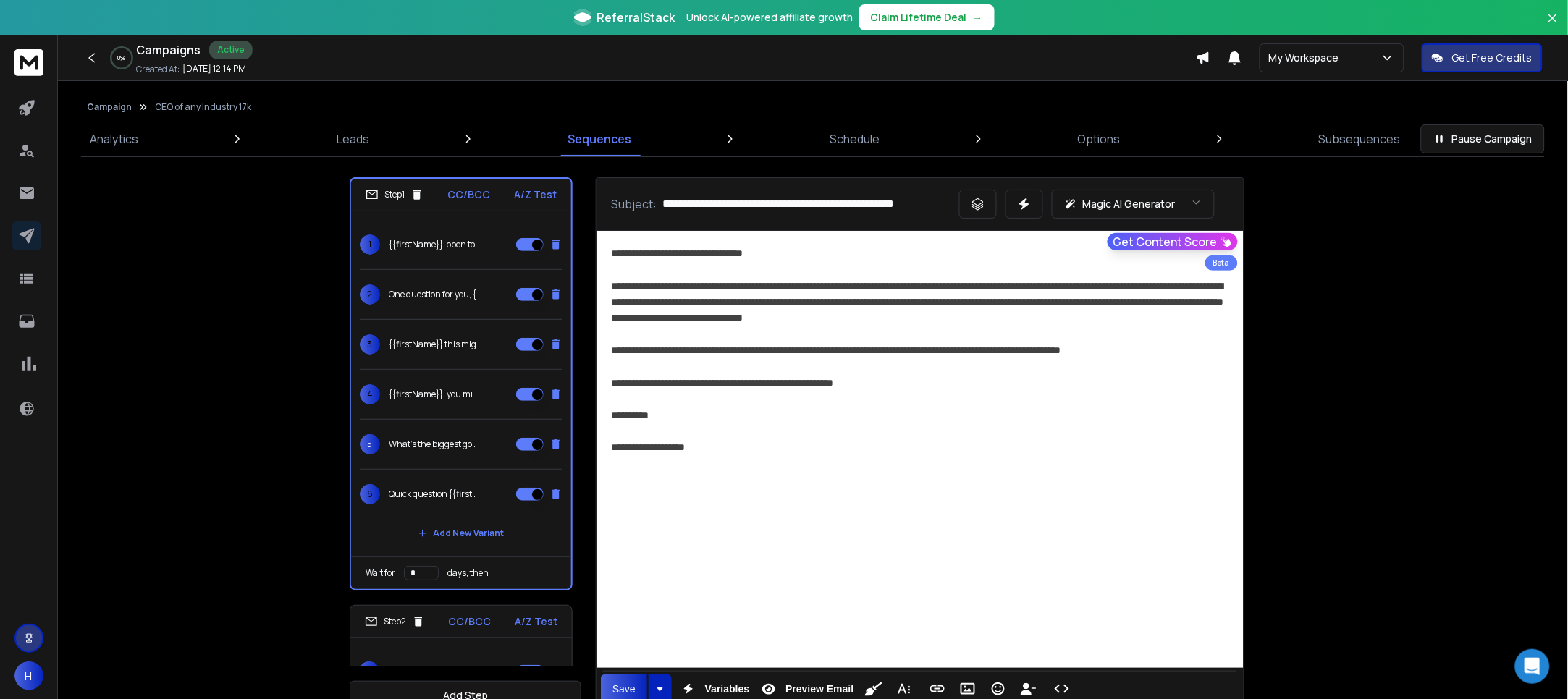
click at [450, 418] on div "4 {{firstName}}, you might be interested on this!" at bounding box center [461, 394] width 203 height 50
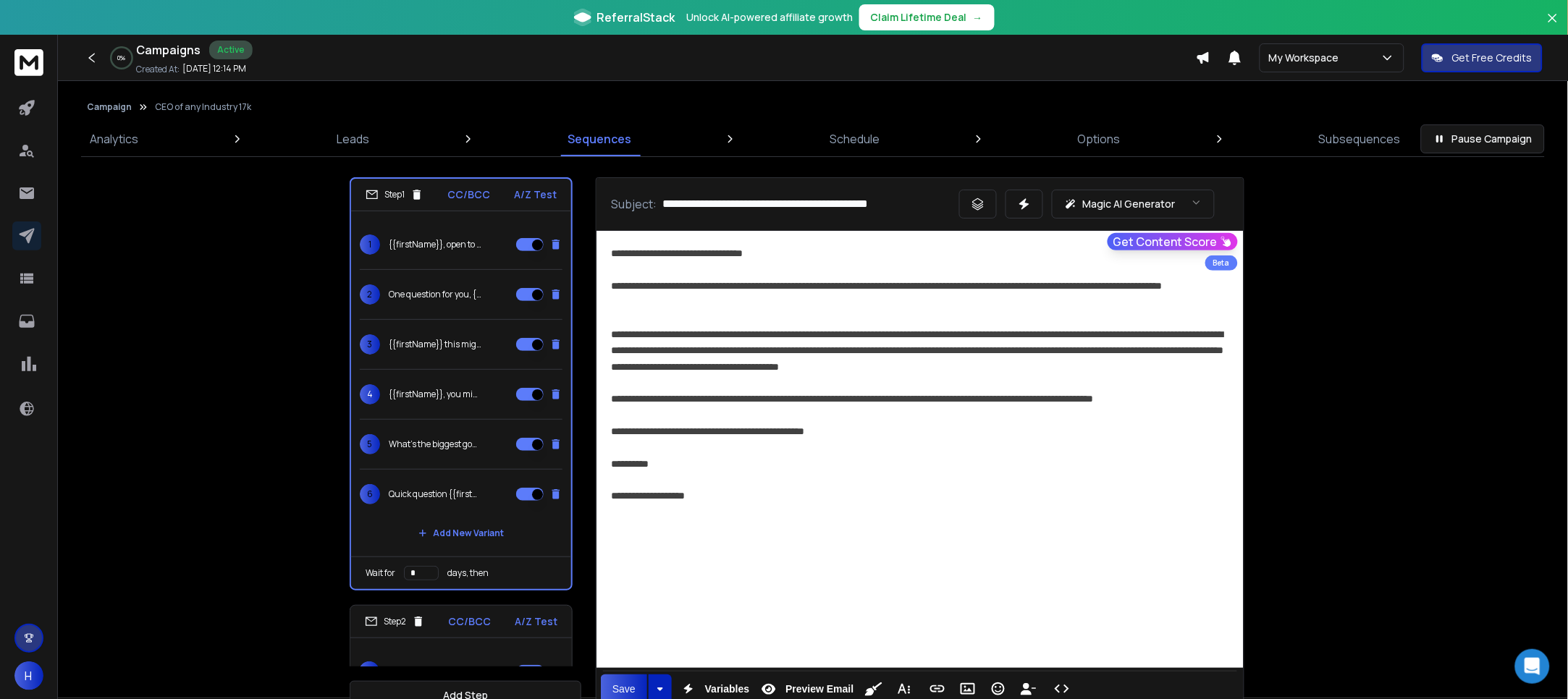
click at [418, 492] on p "Quick question {{firstName}}" at bounding box center [435, 494] width 92 height 12
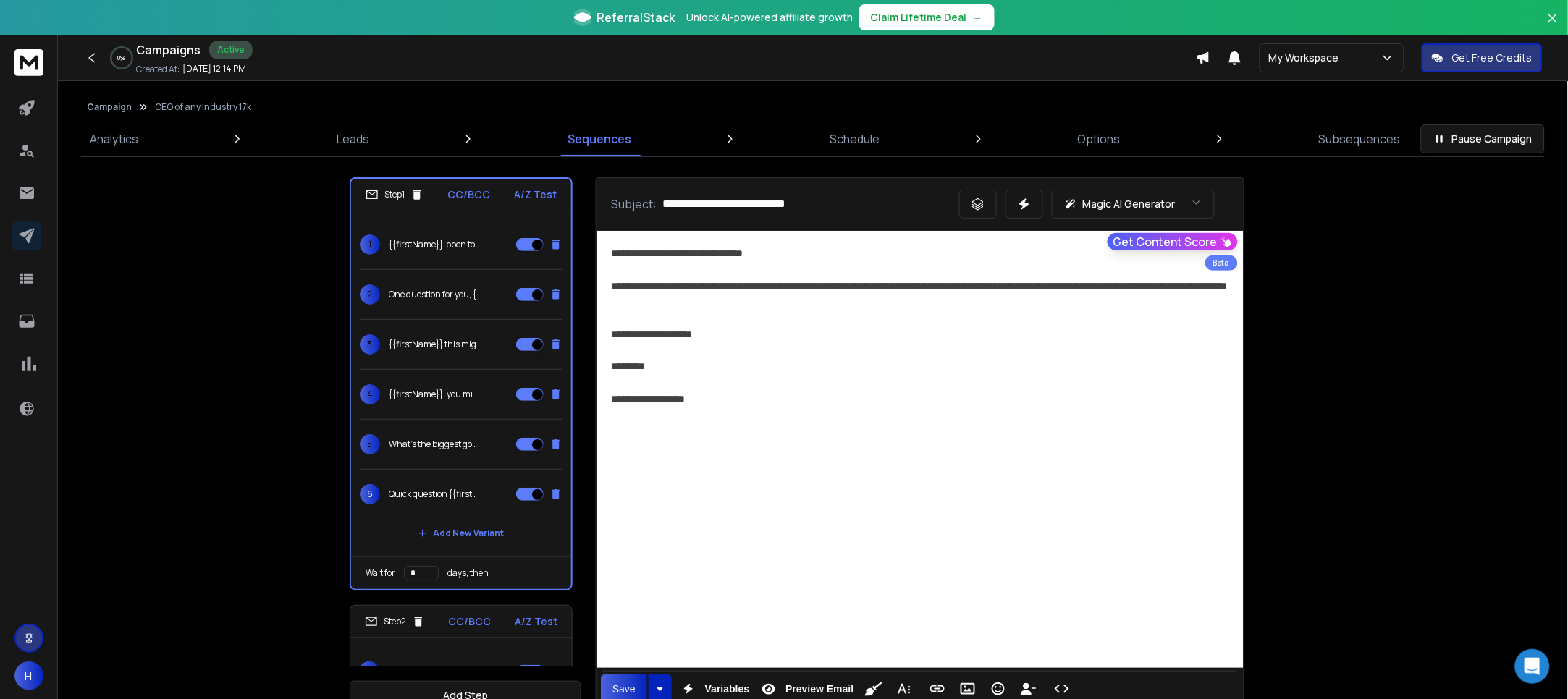
click at [444, 436] on div "5 What's the biggest goal in your career {{firstName}}?" at bounding box center [420, 444] width 121 height 21
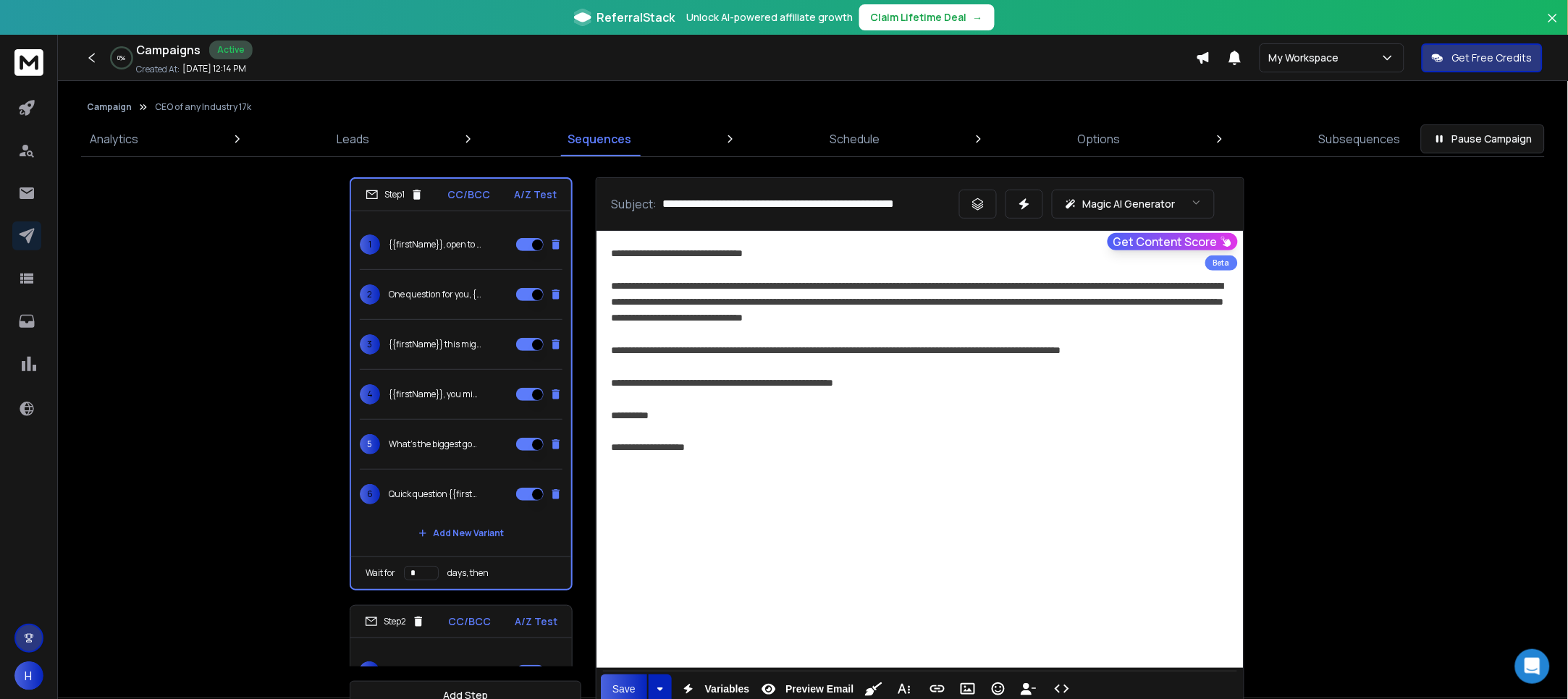
click at [456, 345] on p "{{firstName}} this might help you!" at bounding box center [435, 345] width 92 height 12
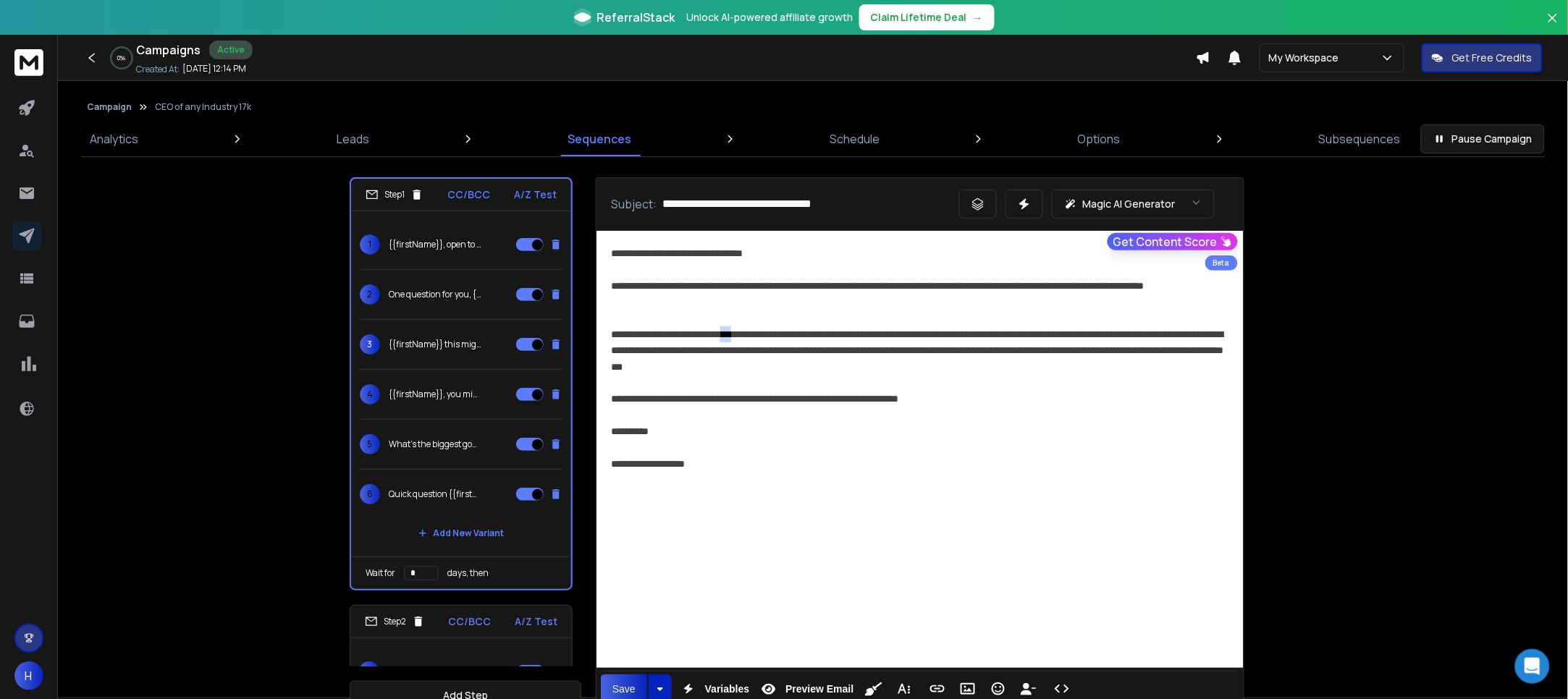
drag, startPoint x: 753, startPoint y: 335, endPoint x: 672, endPoint y: 295, distance: 90.3
click at [774, 333] on div "**********" at bounding box center [921, 350] width 619 height 49
click at [462, 239] on p "{{firstName}}, open to a partnership?" at bounding box center [435, 245] width 92 height 12
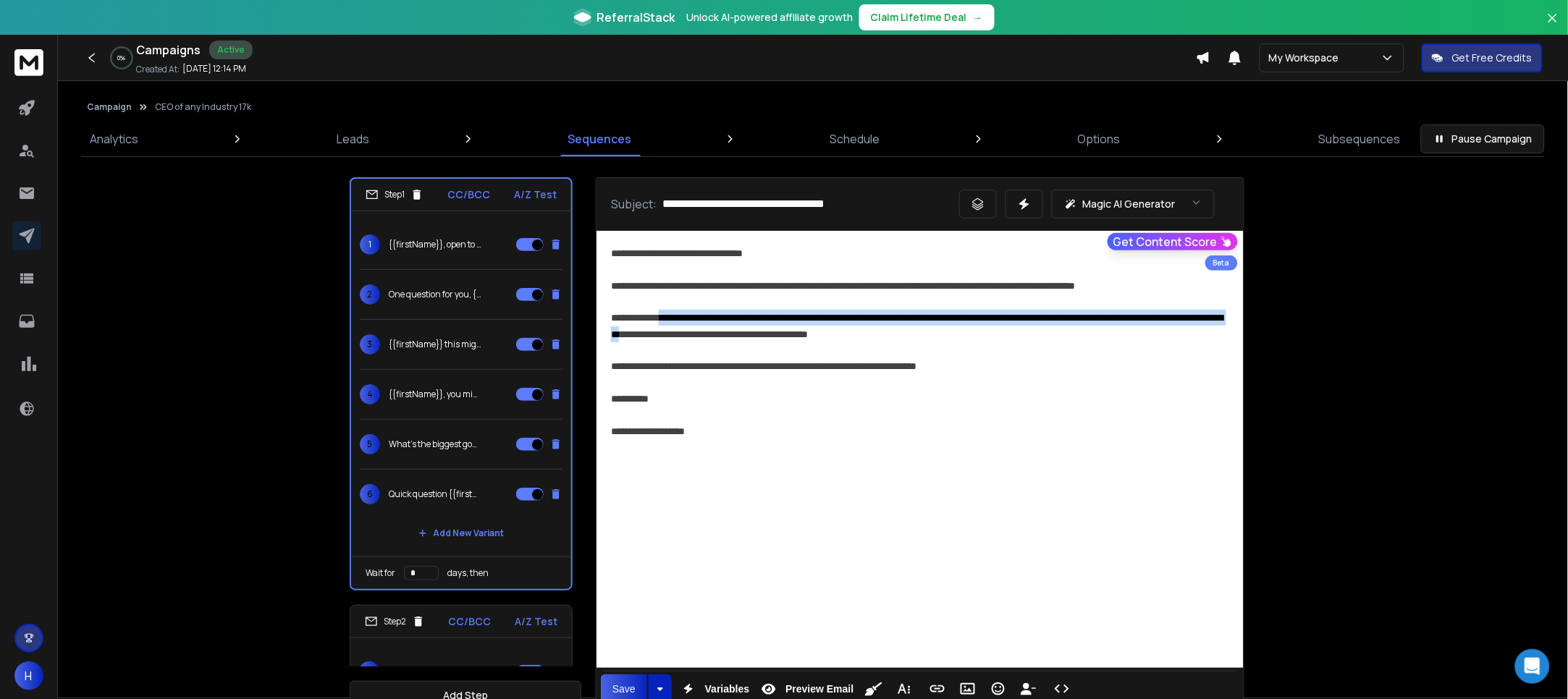
drag, startPoint x: 672, startPoint y: 314, endPoint x: 886, endPoint y: 363, distance: 219.5
click at [784, 337] on div "**********" at bounding box center [921, 326] width 619 height 32
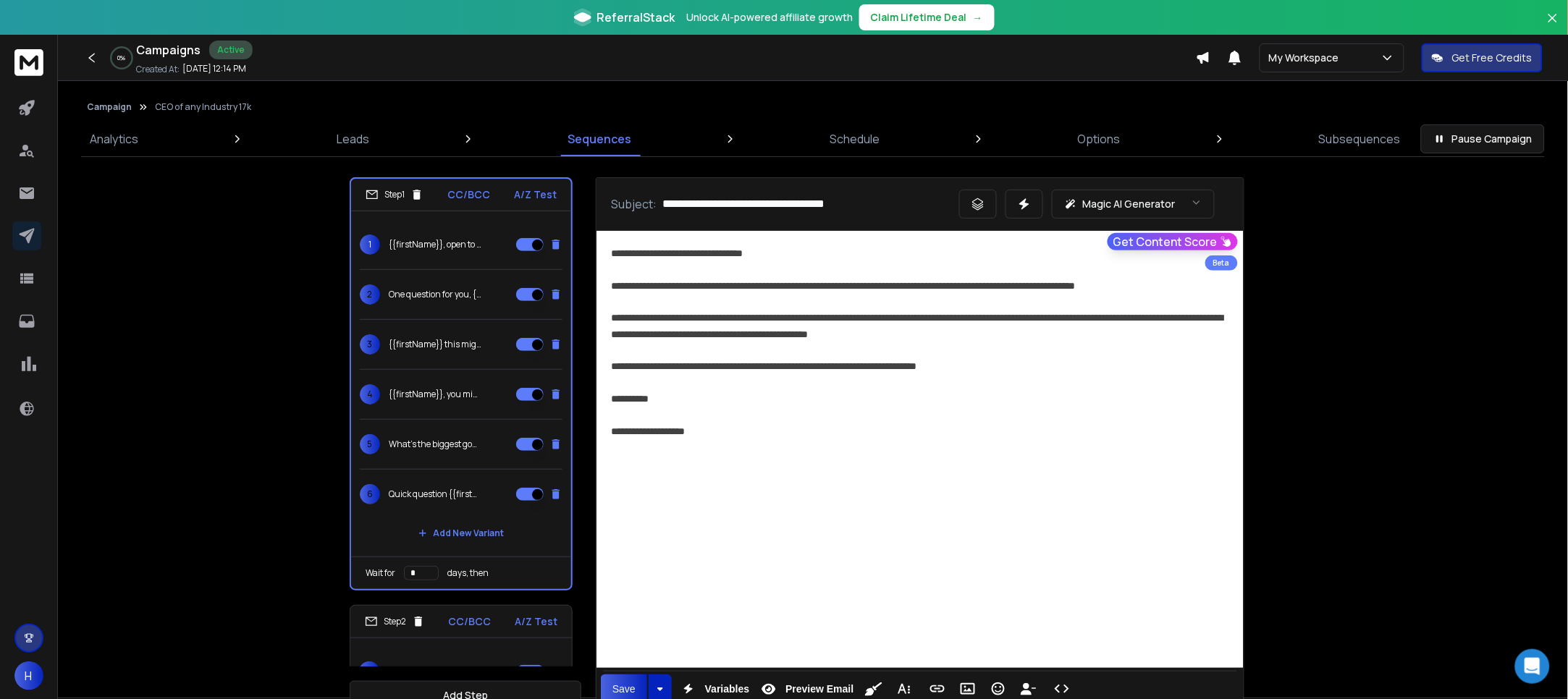
drag, startPoint x: 985, startPoint y: 363, endPoint x: 1004, endPoint y: 355, distance: 20.6
click at [988, 362] on div "**********" at bounding box center [921, 365] width 619 height 16
drag, startPoint x: 1091, startPoint y: 317, endPoint x: 681, endPoint y: 316, distance: 410.0
click at [681, 316] on div "**********" at bounding box center [921, 326] width 619 height 32
copy div "**********"
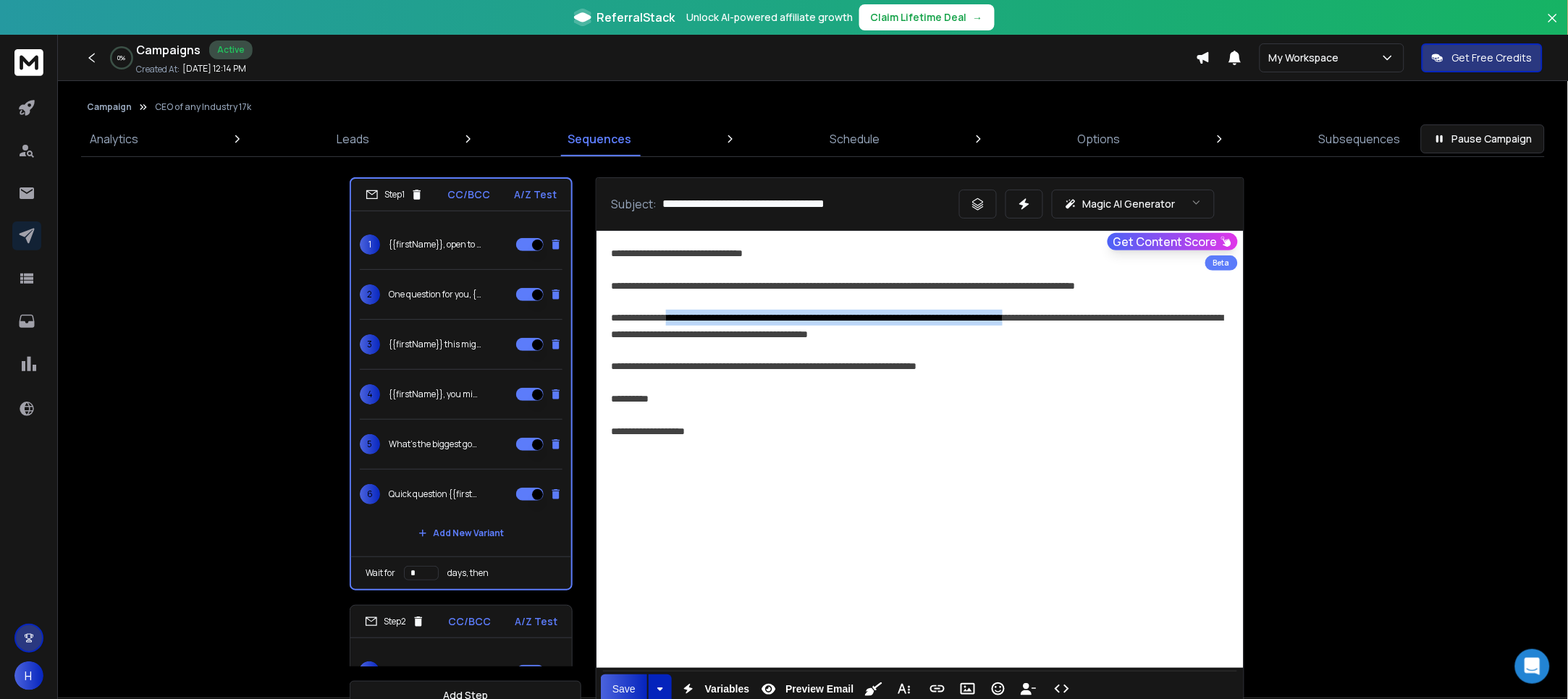
click at [454, 496] on p "Quick question {{firstName}}" at bounding box center [435, 494] width 92 height 12
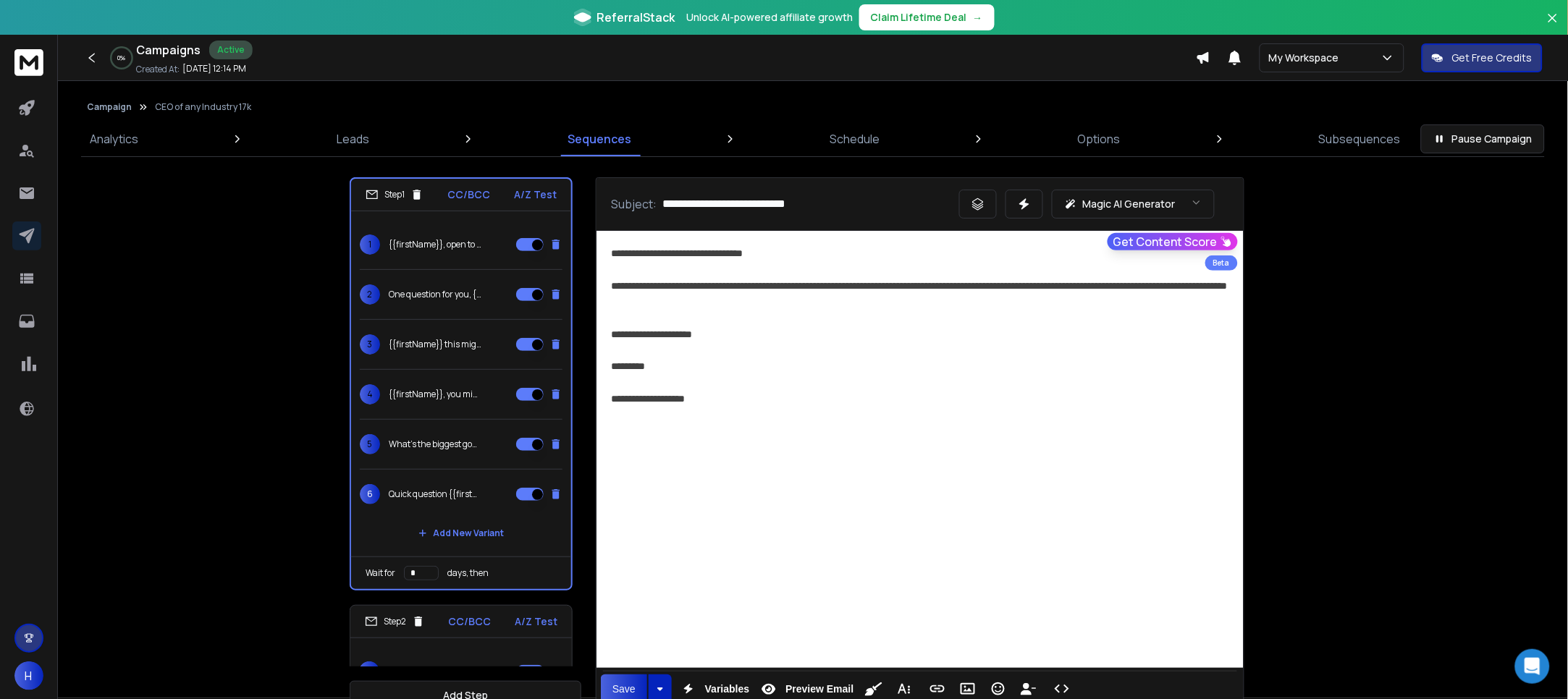
click at [438, 450] on div "5 What's the biggest goal in your career {{firstName}}?" at bounding box center [420, 444] width 121 height 21
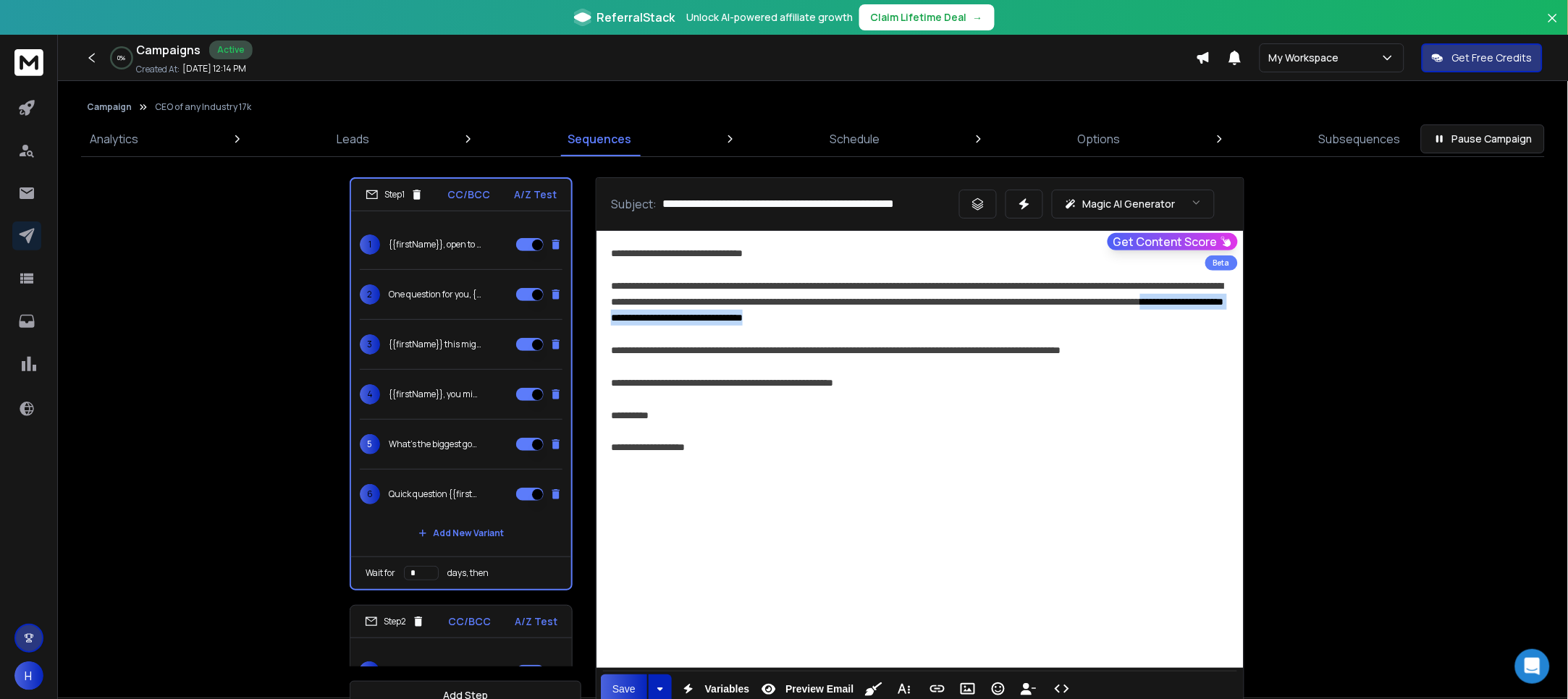
drag, startPoint x: 1115, startPoint y: 326, endPoint x: 826, endPoint y: 322, distance: 289.0
click at [826, 322] on div "**********" at bounding box center [921, 302] width 619 height 49
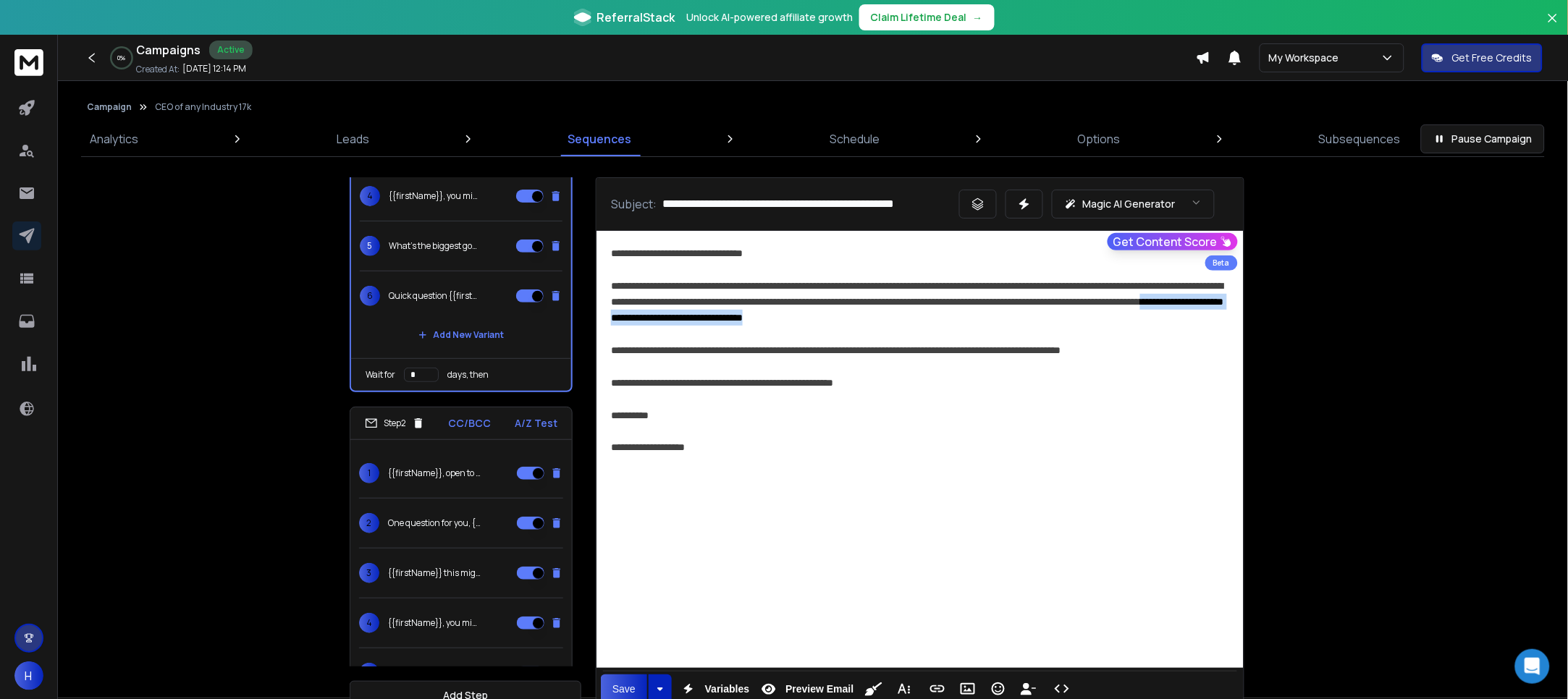
scroll to position [434, 0]
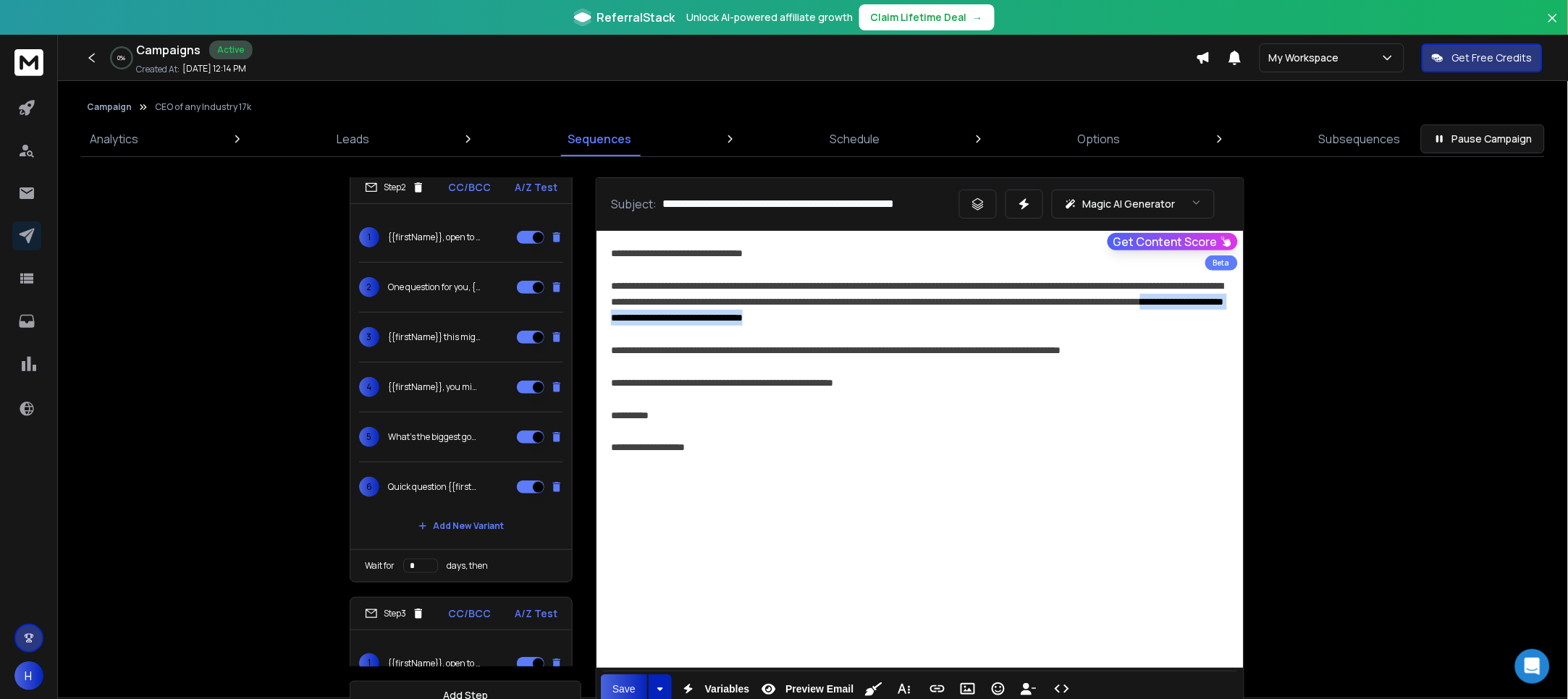
click at [450, 489] on p "Quick question {{firstName}}" at bounding box center [434, 487] width 92 height 12
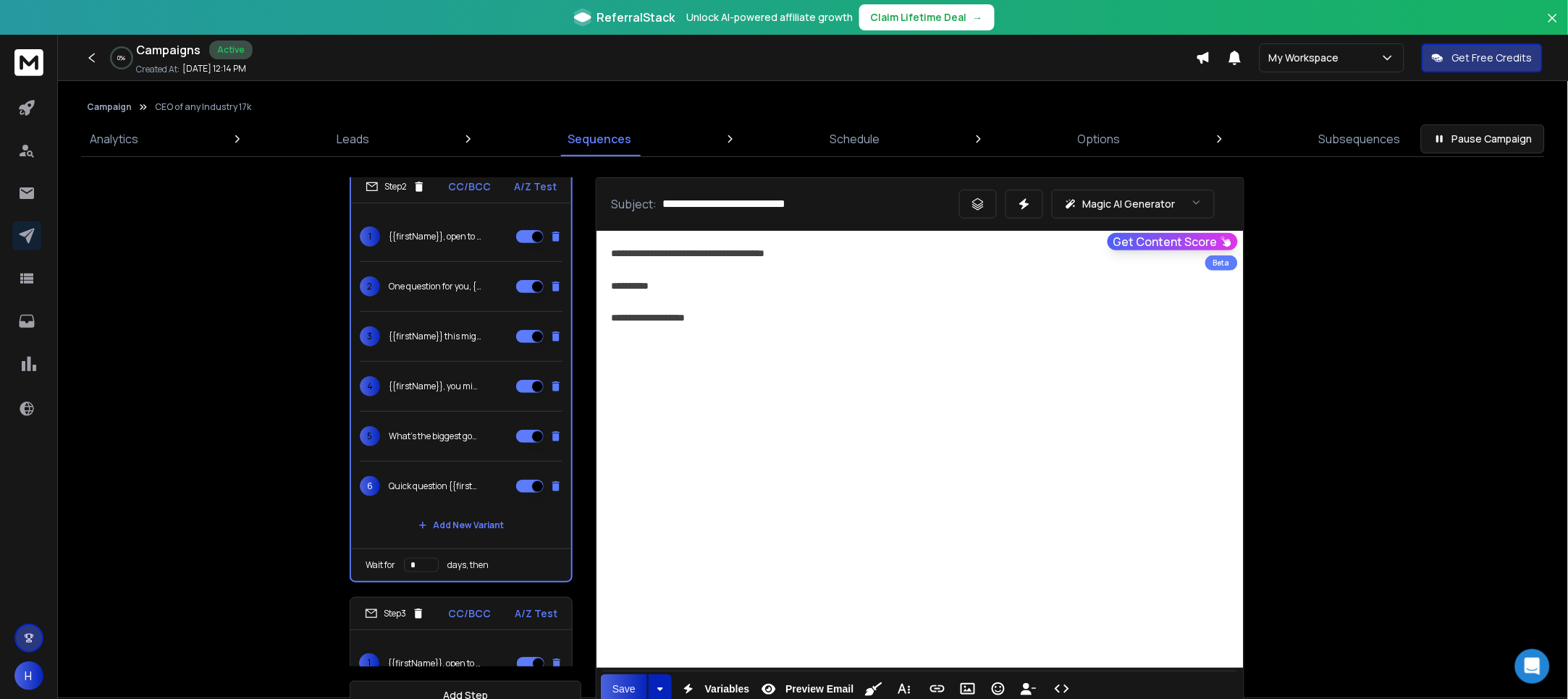
click at [455, 424] on div "5 What's the biggest goal in your career {{firstName}}?" at bounding box center [461, 436] width 203 height 50
type input "**********"
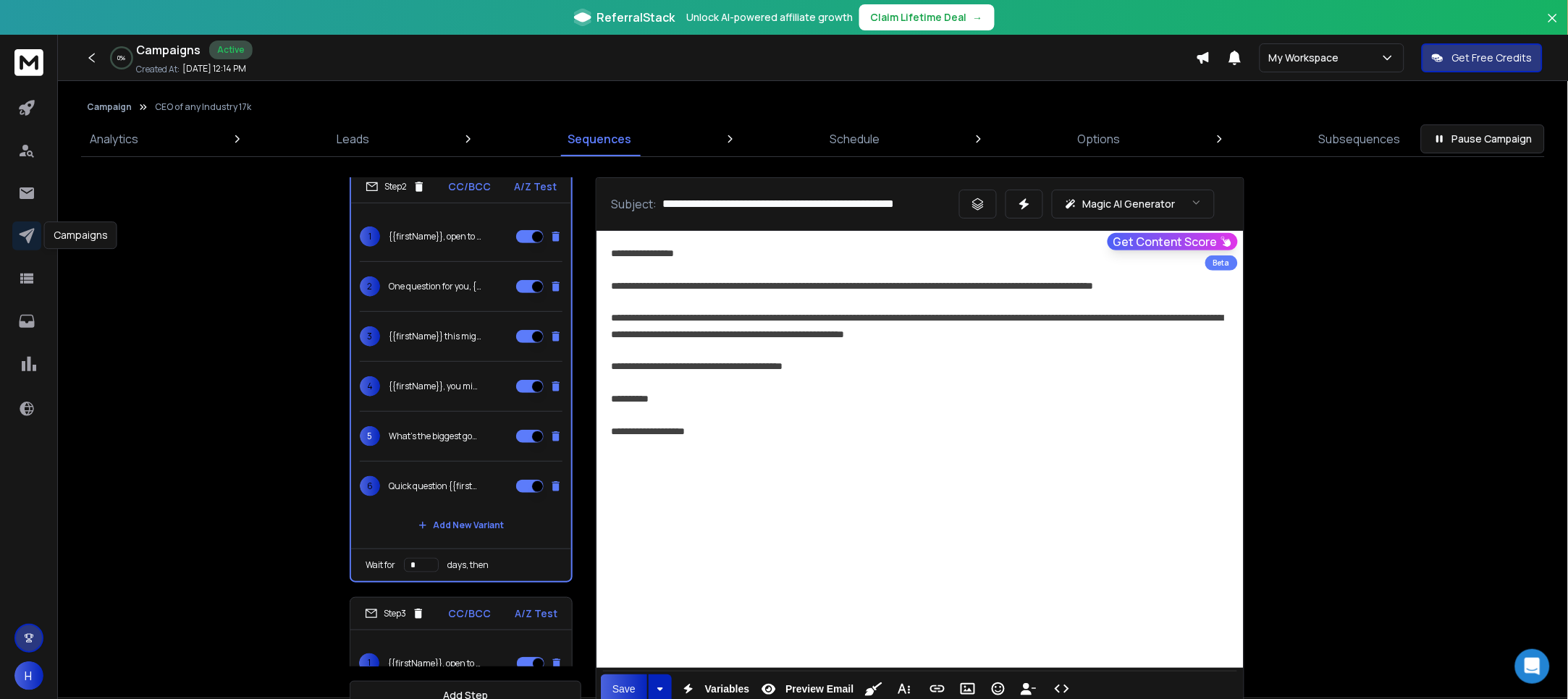
click at [15, 223] on link at bounding box center [26, 236] width 29 height 29
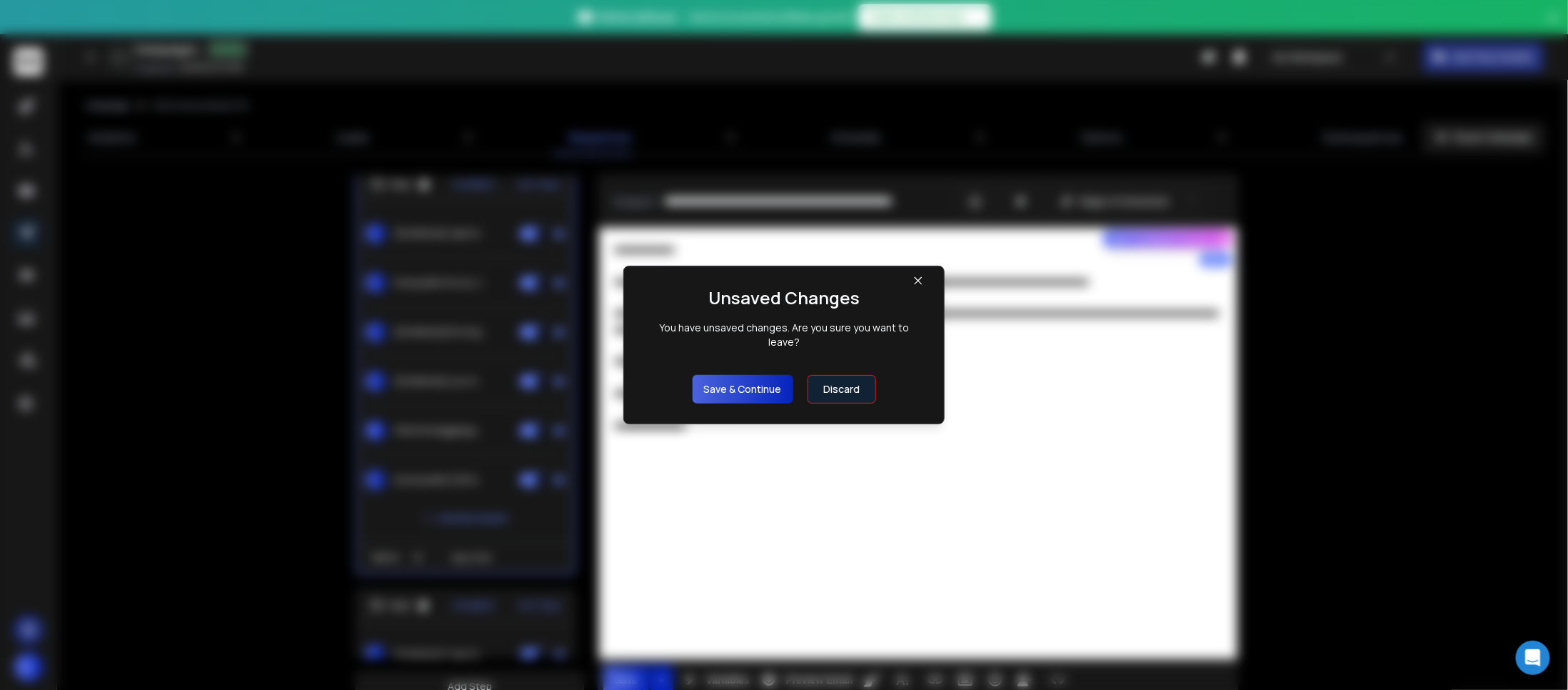
click at [834, 386] on button "Discard" at bounding box center [842, 389] width 68 height 28
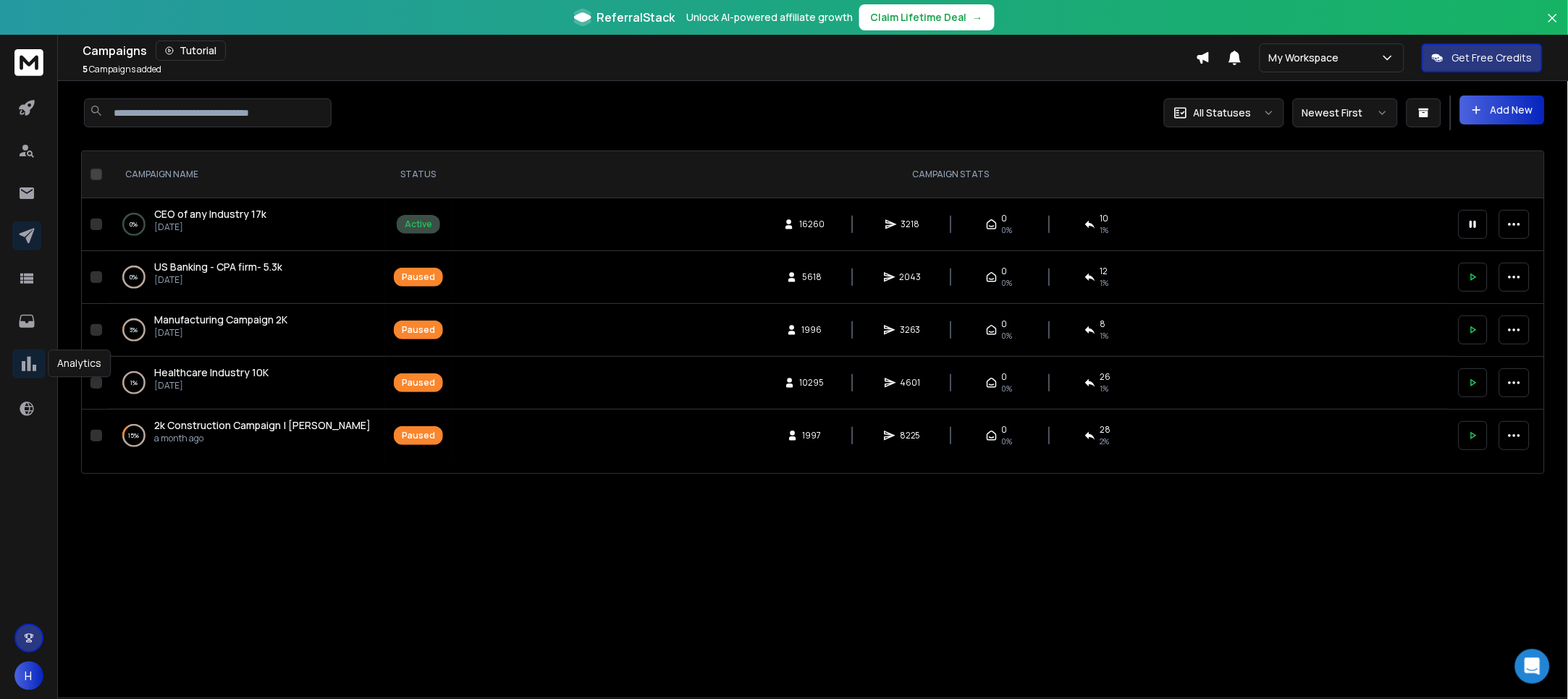
click at [25, 355] on icon at bounding box center [29, 364] width 21 height 21
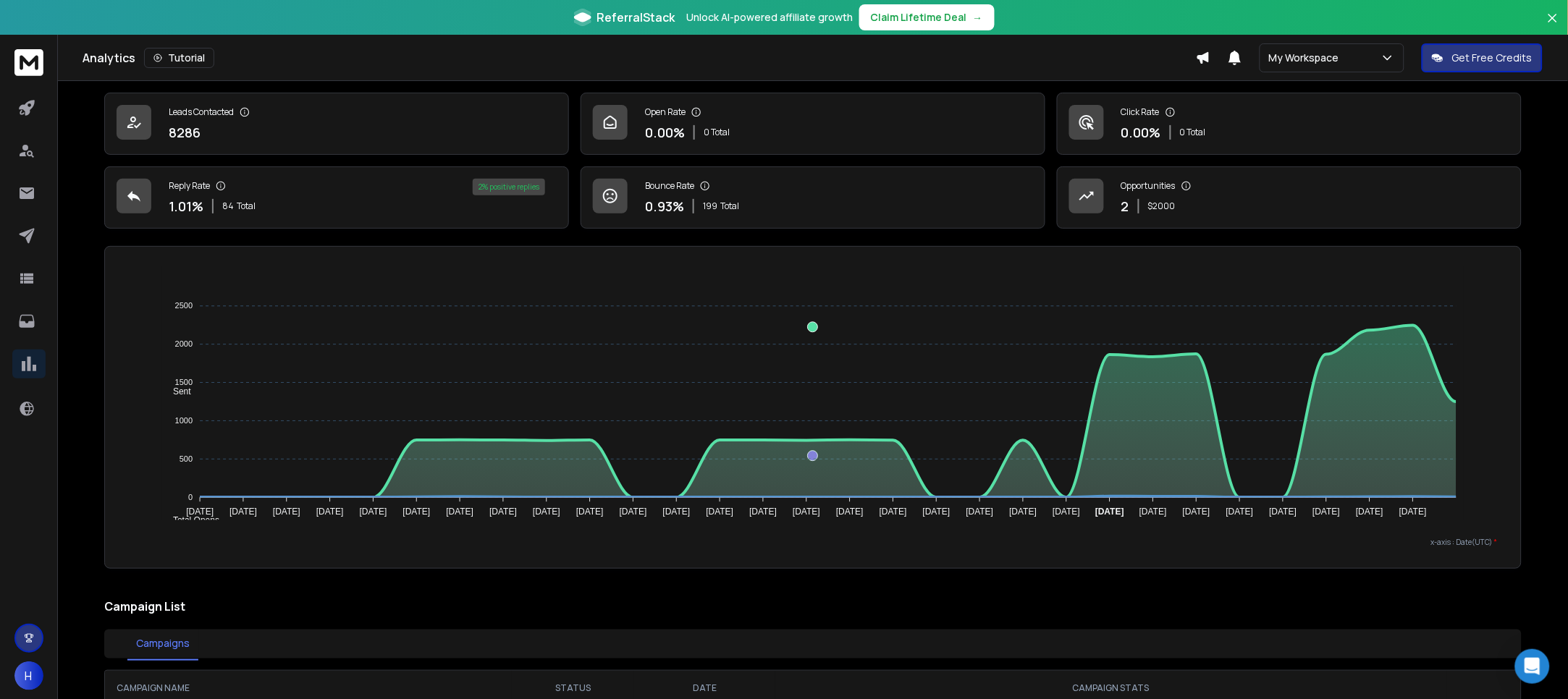
scroll to position [145, 0]
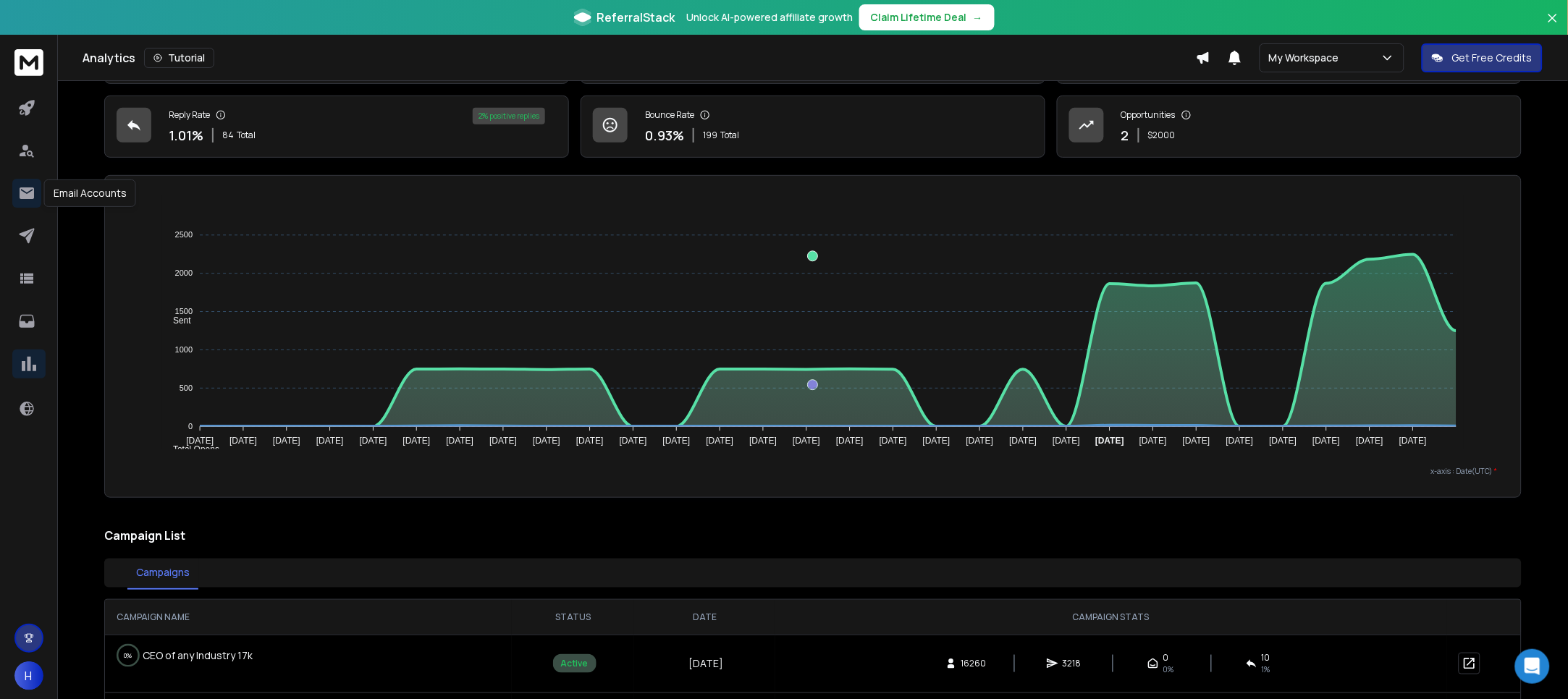
click at [13, 185] on link at bounding box center [26, 193] width 29 height 29
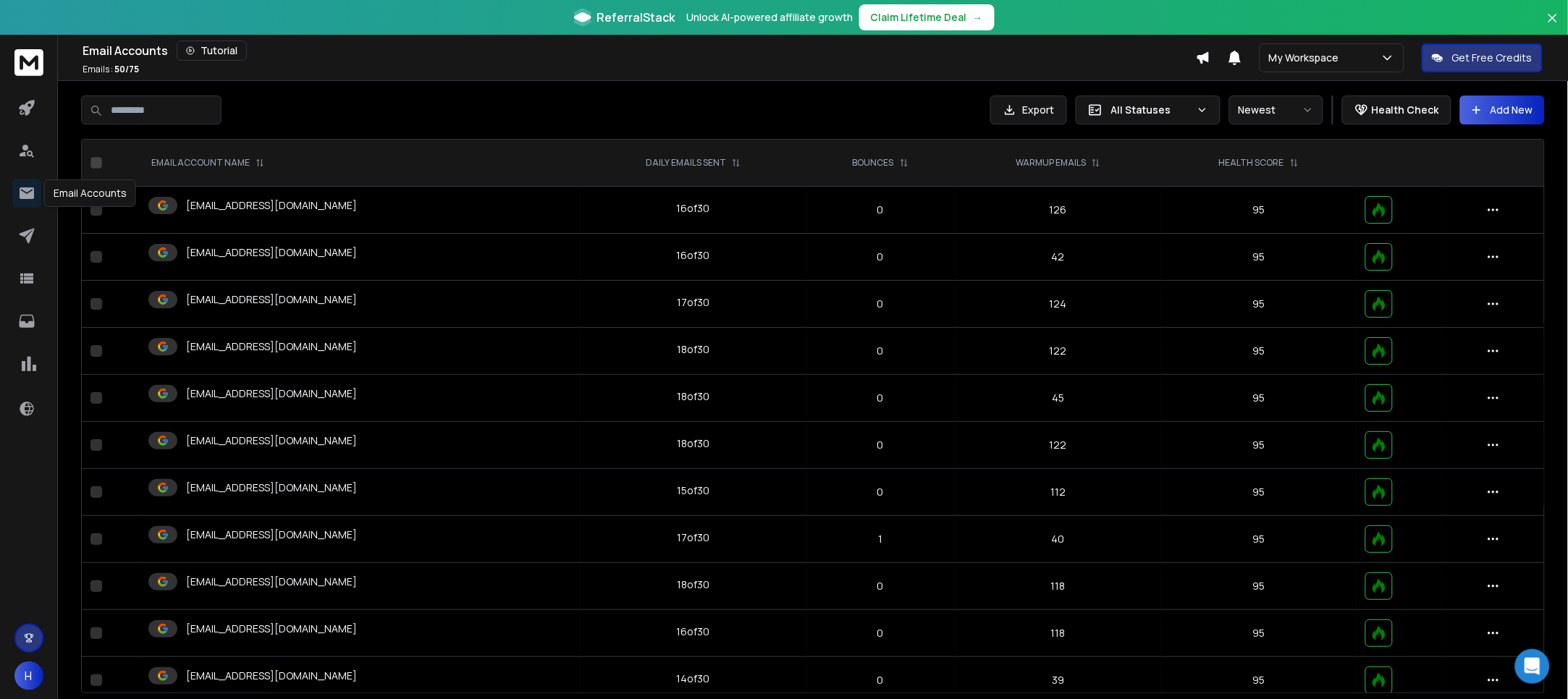
click at [9, 219] on div "H" at bounding box center [29, 369] width 58 height 670
click at [19, 222] on link at bounding box center [26, 236] width 29 height 29
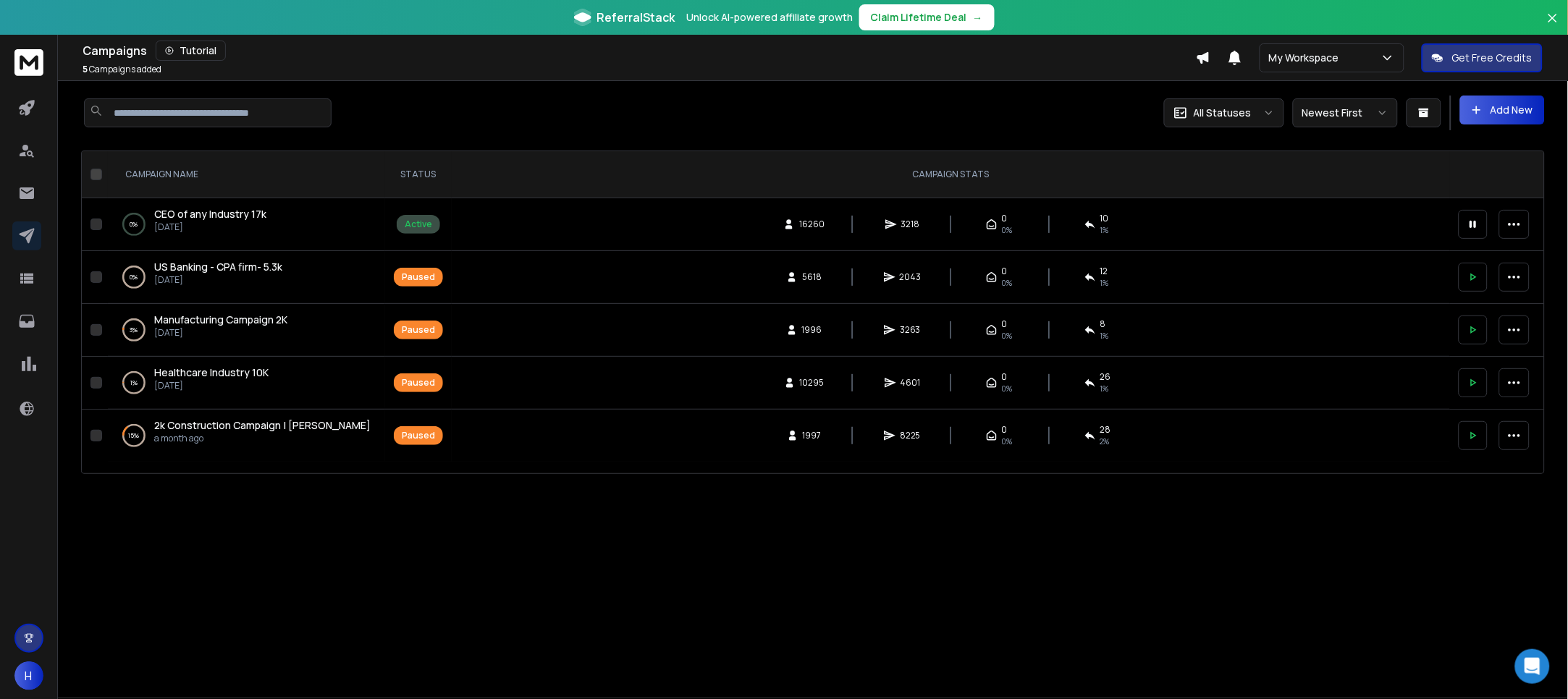
click at [243, 368] on span "Healthcare Industry 10K" at bounding box center [211, 372] width 115 height 14
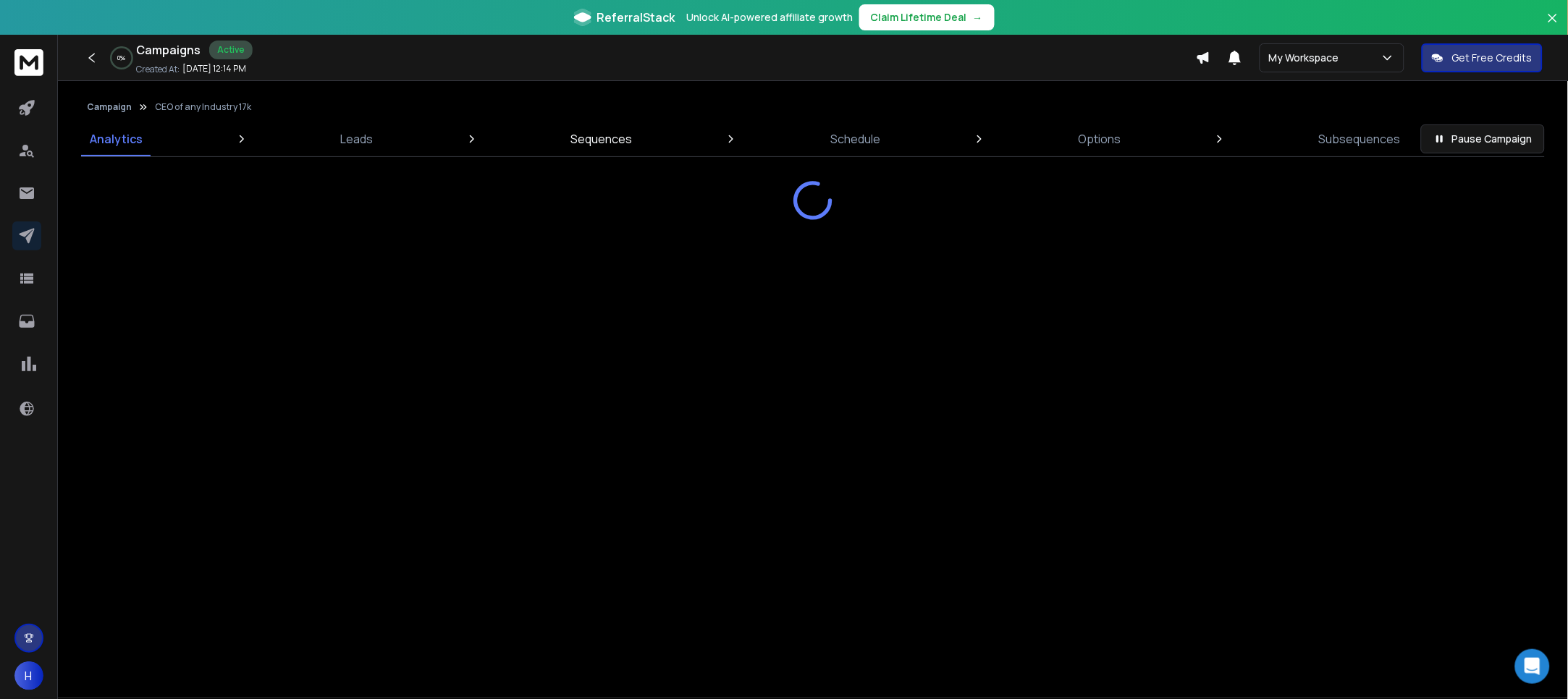
click at [565, 152] on link "Sequences" at bounding box center [602, 138] width 79 height 35
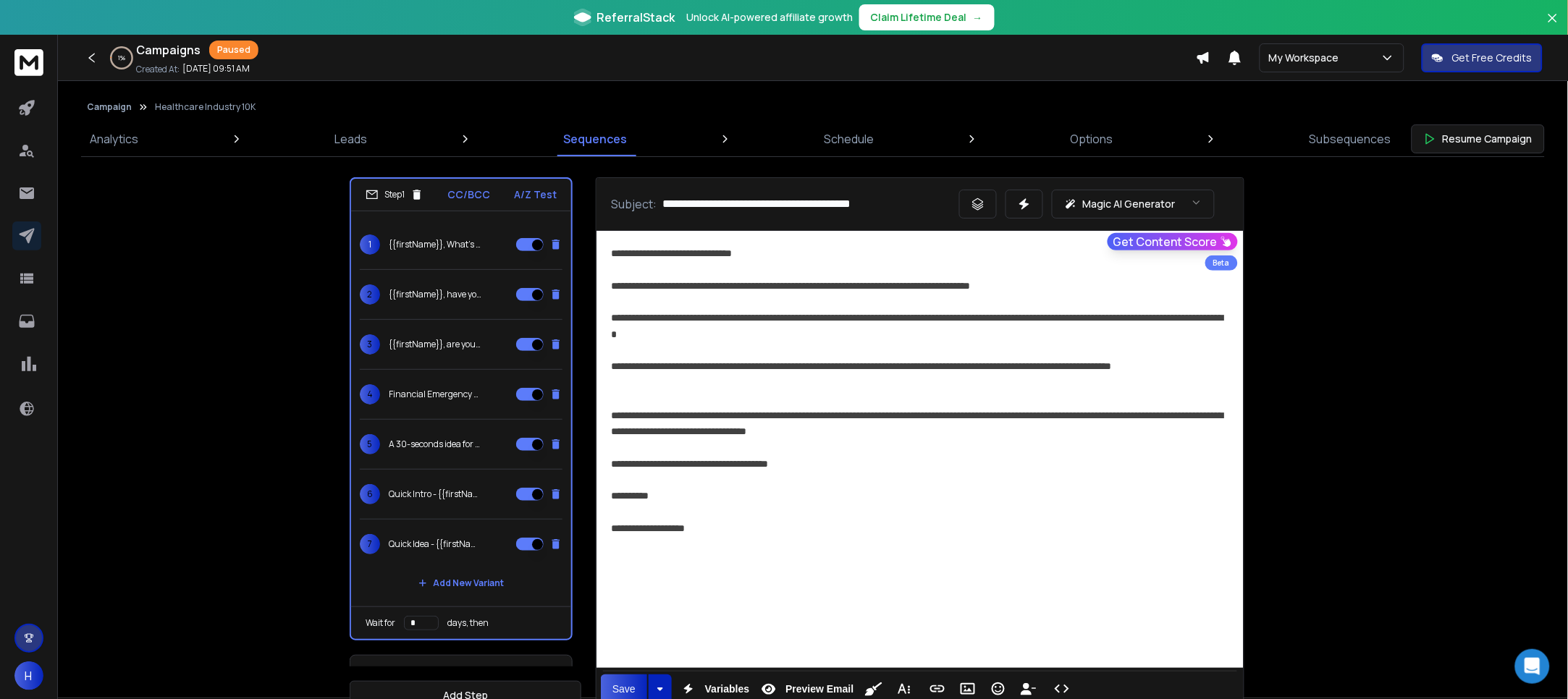
click at [442, 547] on p "Quick Idea - {{firstName}}" at bounding box center [435, 544] width 92 height 12
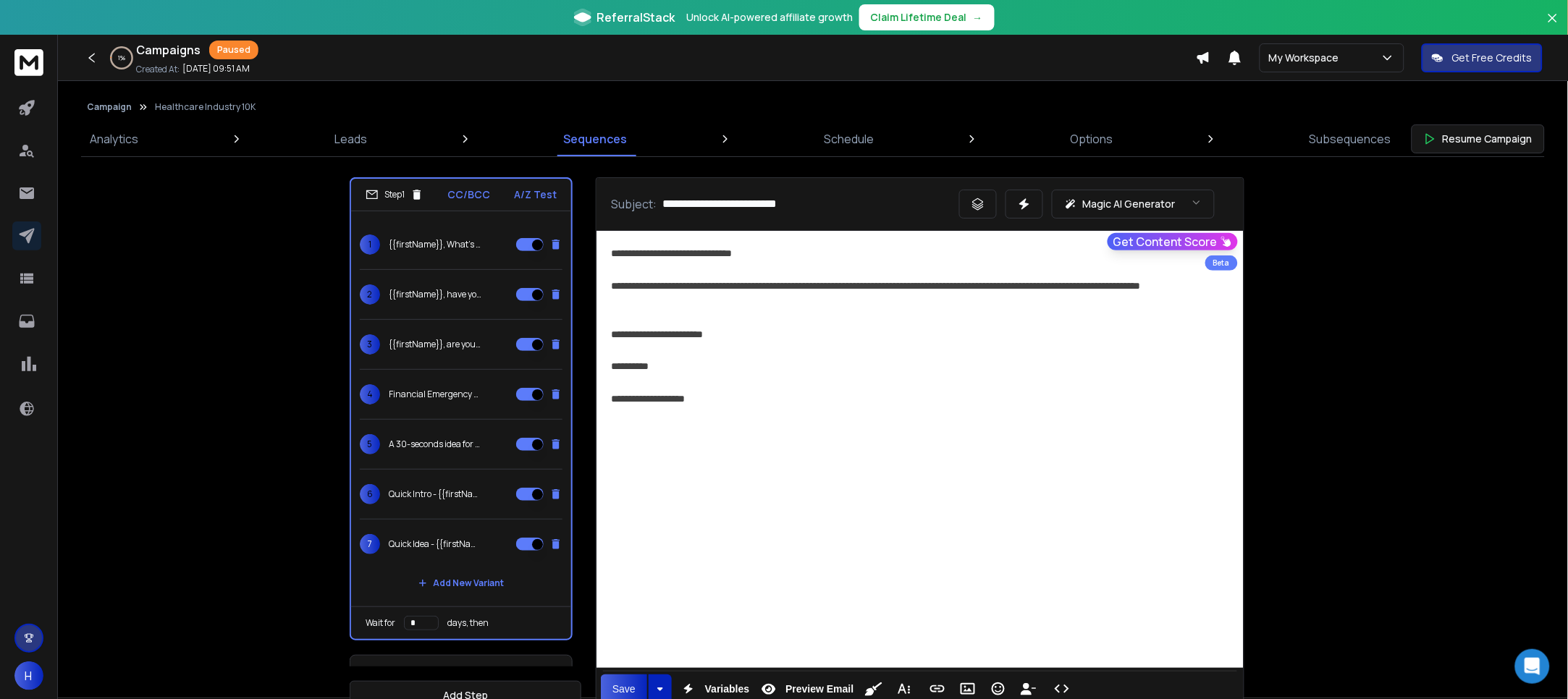
click at [445, 500] on div "6 Quick Intro - {{firstName}}" at bounding box center [420, 494] width 121 height 21
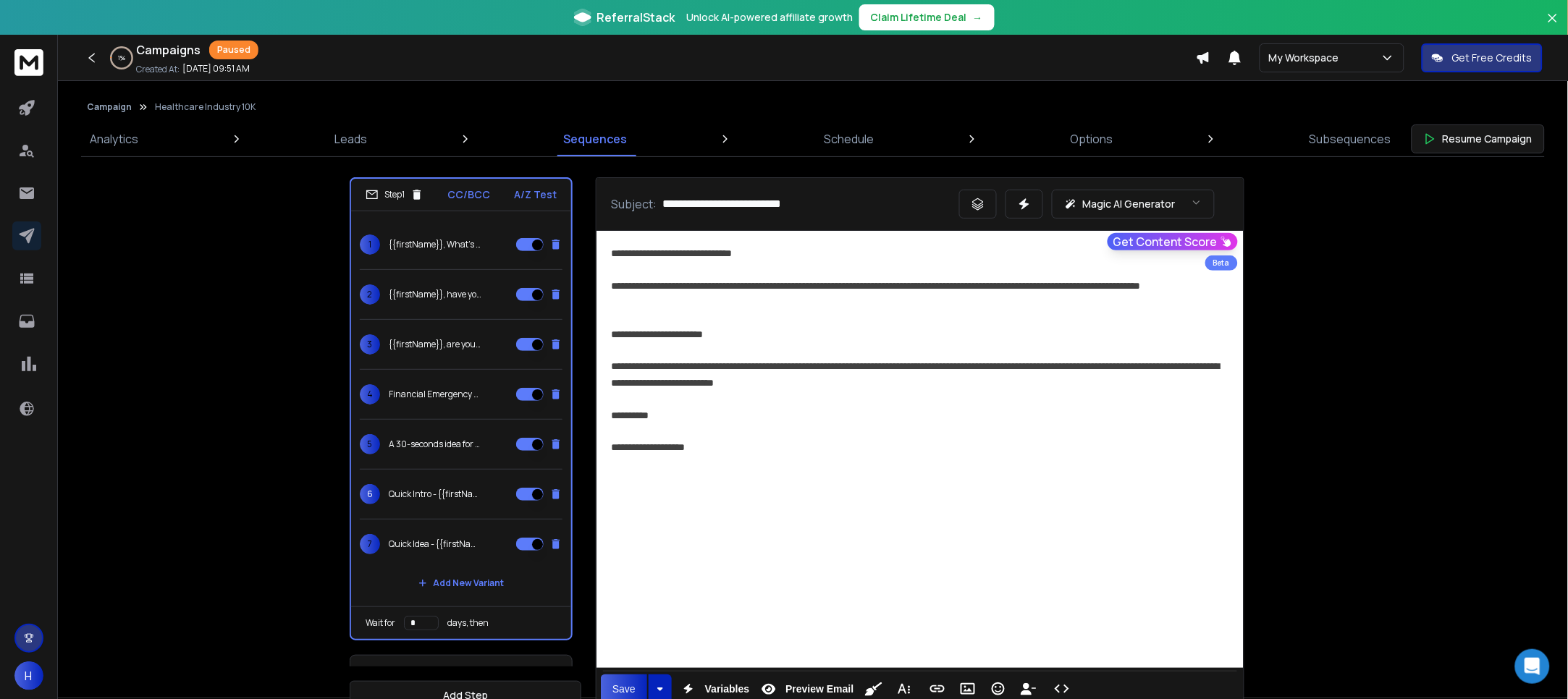
click at [431, 407] on div "4 Financial Emergency at {{firstName}}!" at bounding box center [461, 394] width 203 height 50
type input "**********"
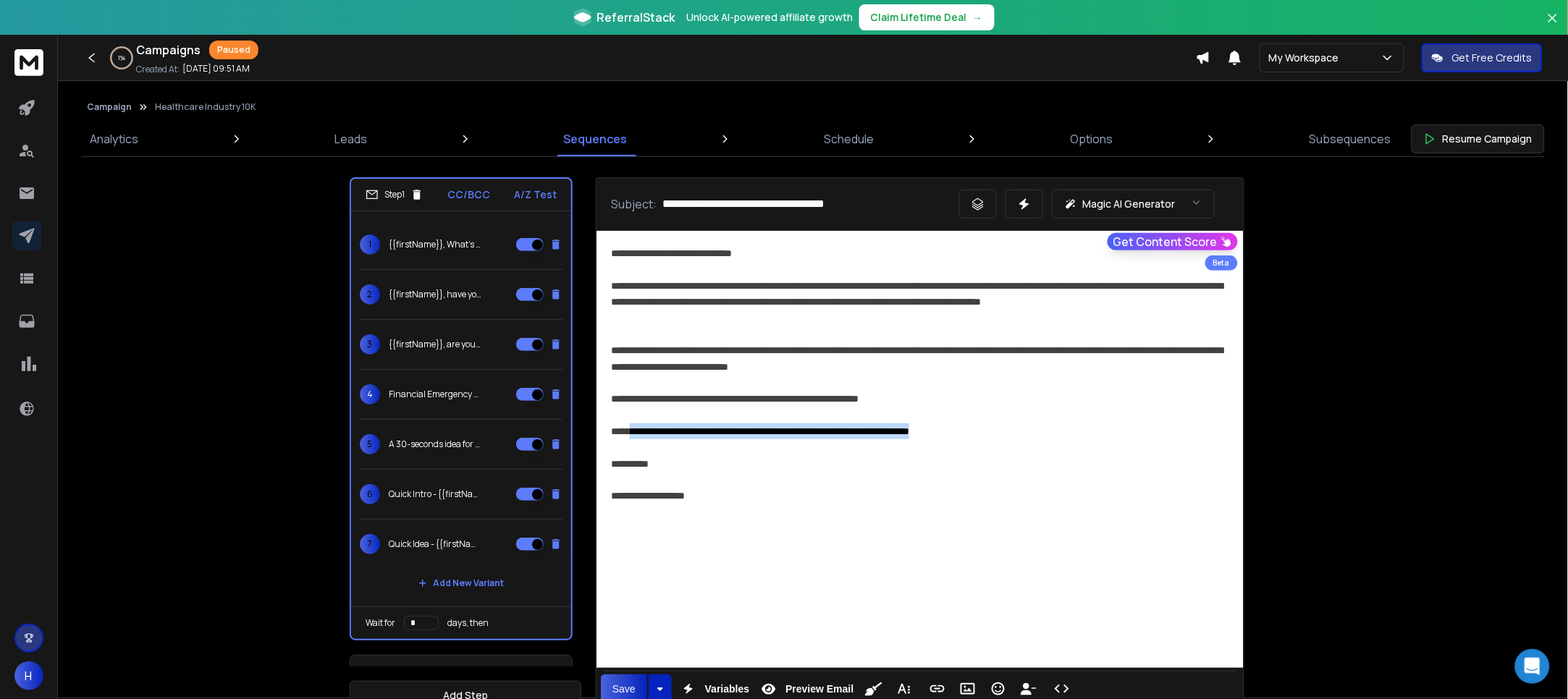
drag, startPoint x: 1002, startPoint y: 436, endPoint x: 634, endPoint y: 430, distance: 368.0
click at [634, 430] on div "**********" at bounding box center [921, 430] width 619 height 16
click at [21, 304] on div at bounding box center [29, 260] width 33 height 335
click at [21, 314] on icon at bounding box center [26, 321] width 17 height 17
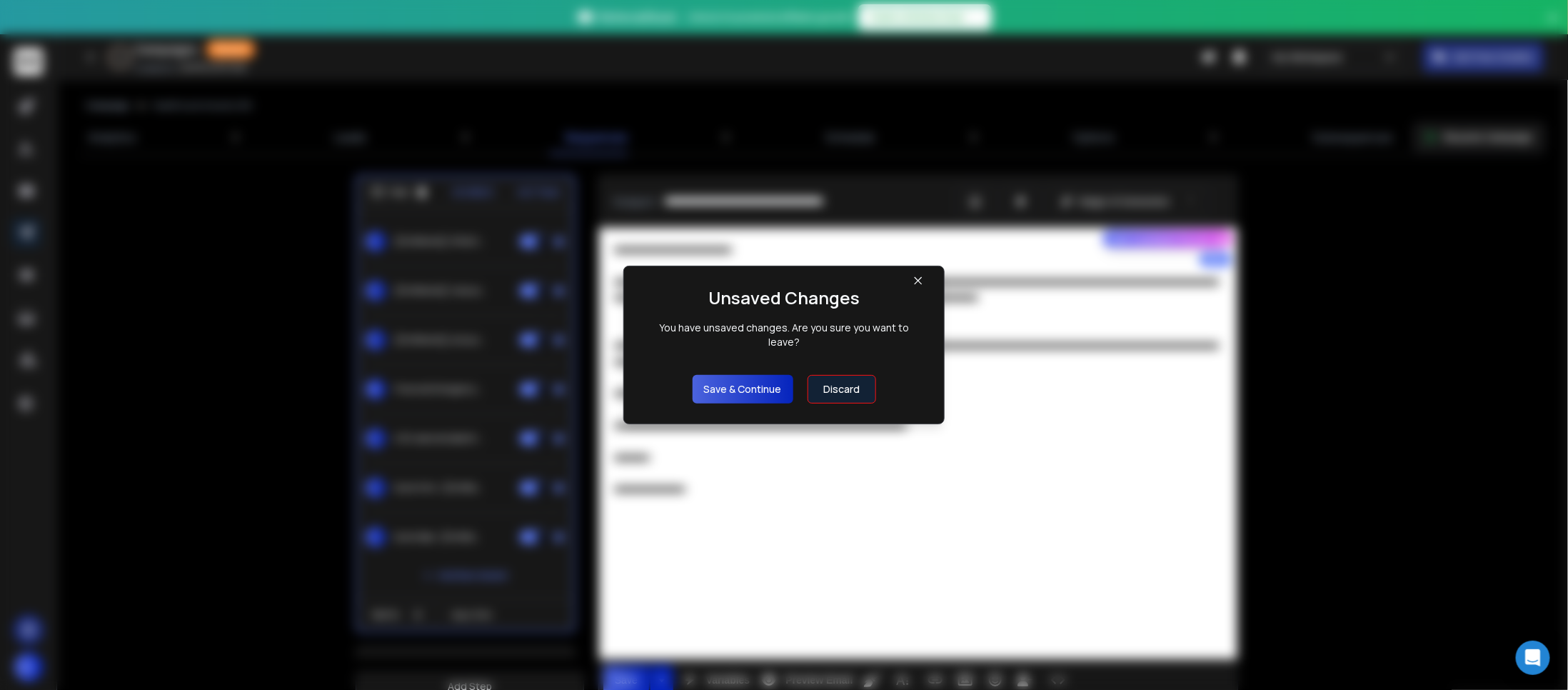
click at [832, 378] on button "Discard" at bounding box center [842, 389] width 68 height 28
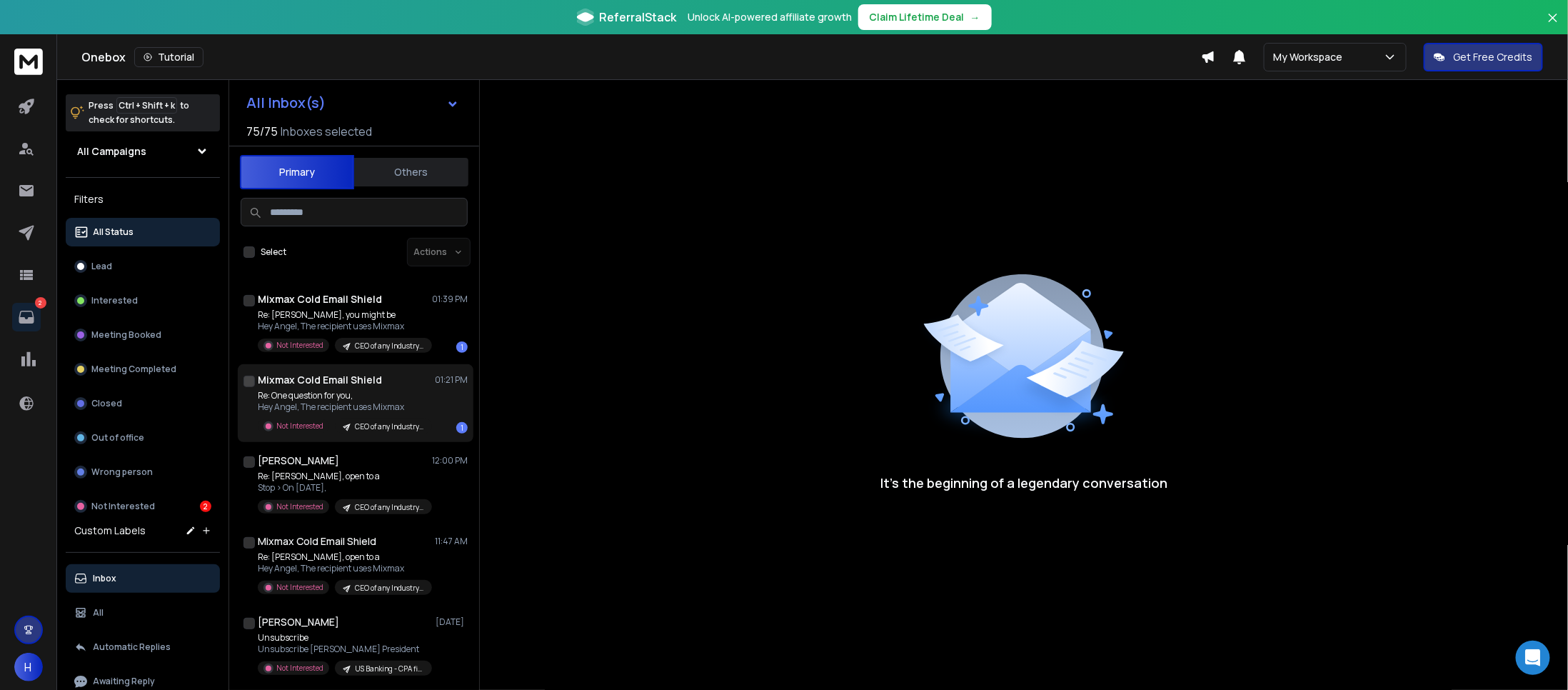
click at [438, 390] on div "Re: One question for you, Hey Angel, The recipient uses Mixmax Not Interested C…" at bounding box center [363, 412] width 210 height 44
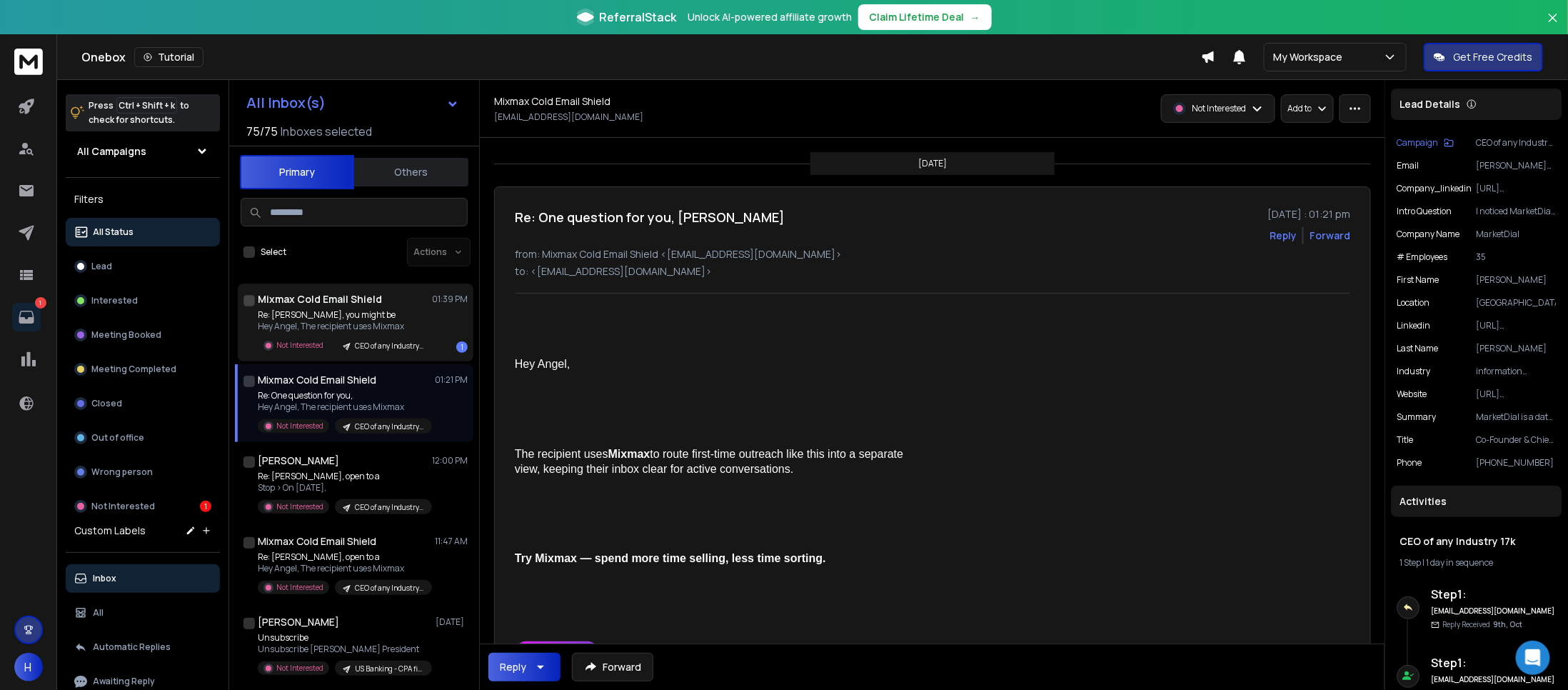
click at [431, 328] on div "Re: Jeff, you might be Hey Angel, The recipient uses Mixmax Not Interested CEO …" at bounding box center [363, 331] width 210 height 44
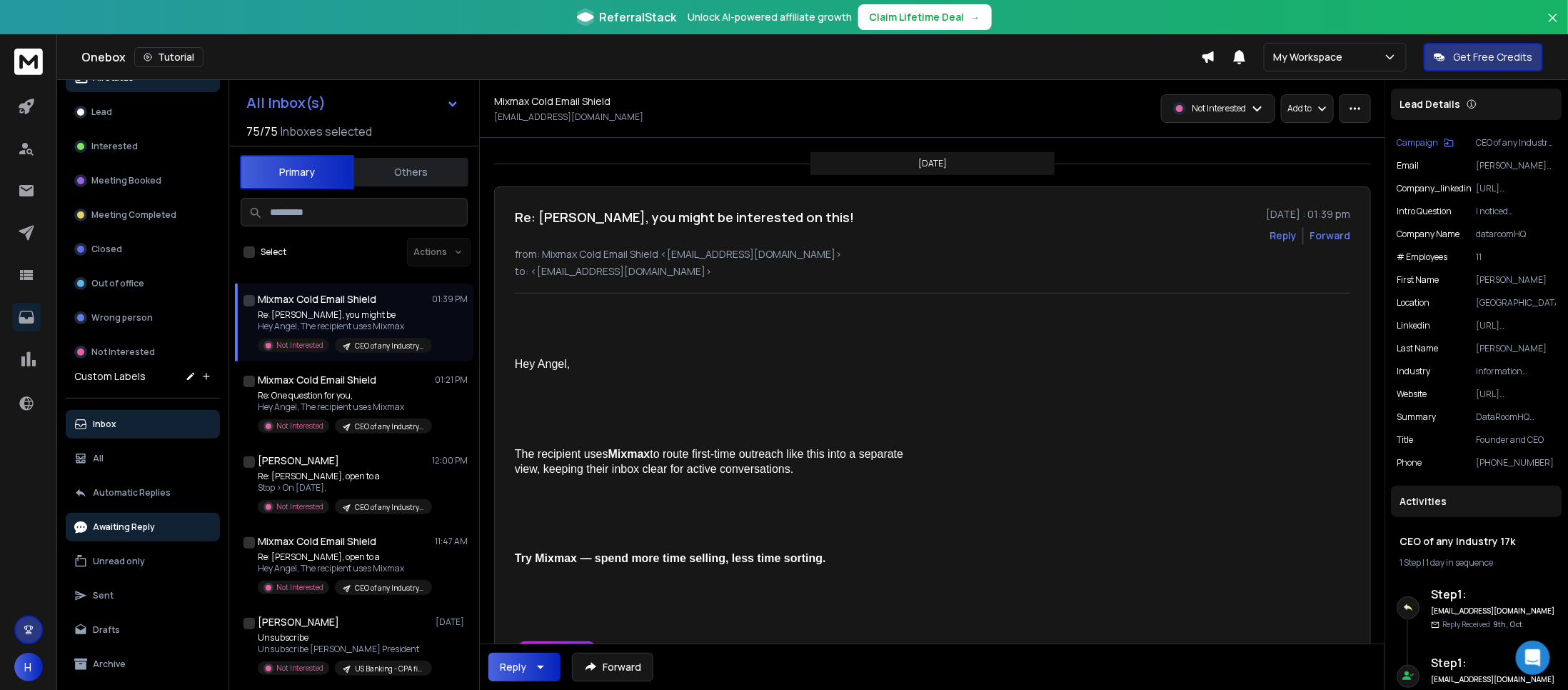
scroll to position [174, 0]
click at [196, 484] on button "Automatic Replies" at bounding box center [143, 492] width 155 height 28
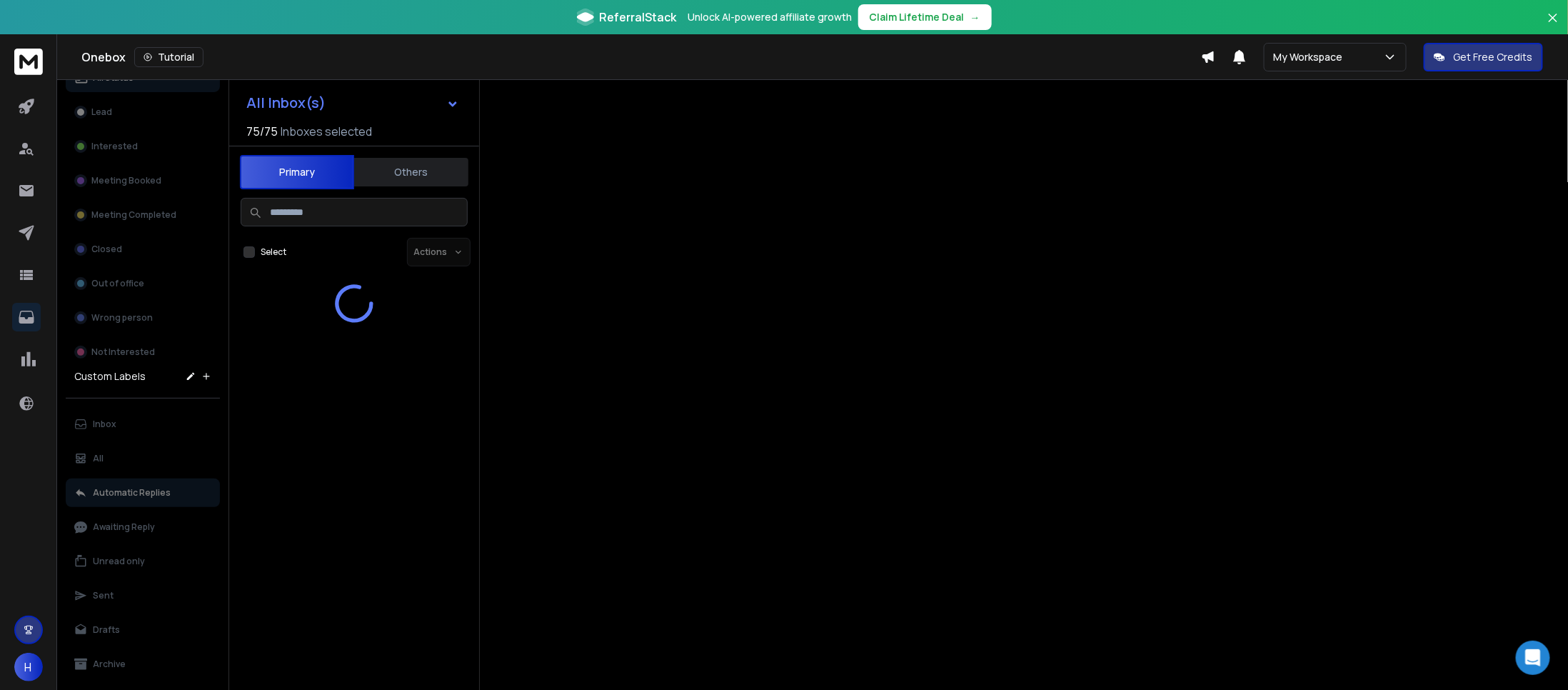
click at [196, 484] on div "Inbox All Automatic Replies Awaiting Reply Unread only Sent Drafts Archive" at bounding box center [143, 561] width 155 height 303
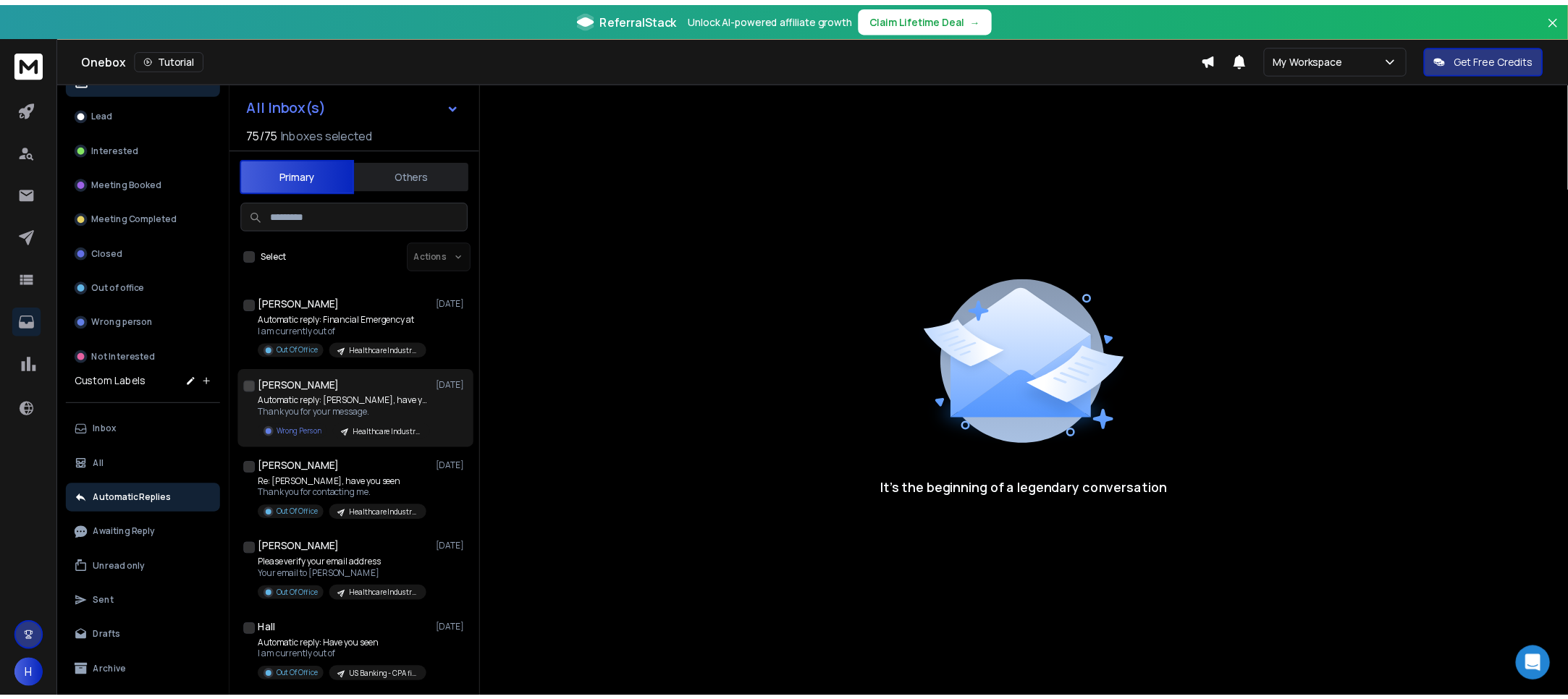
scroll to position [434, 0]
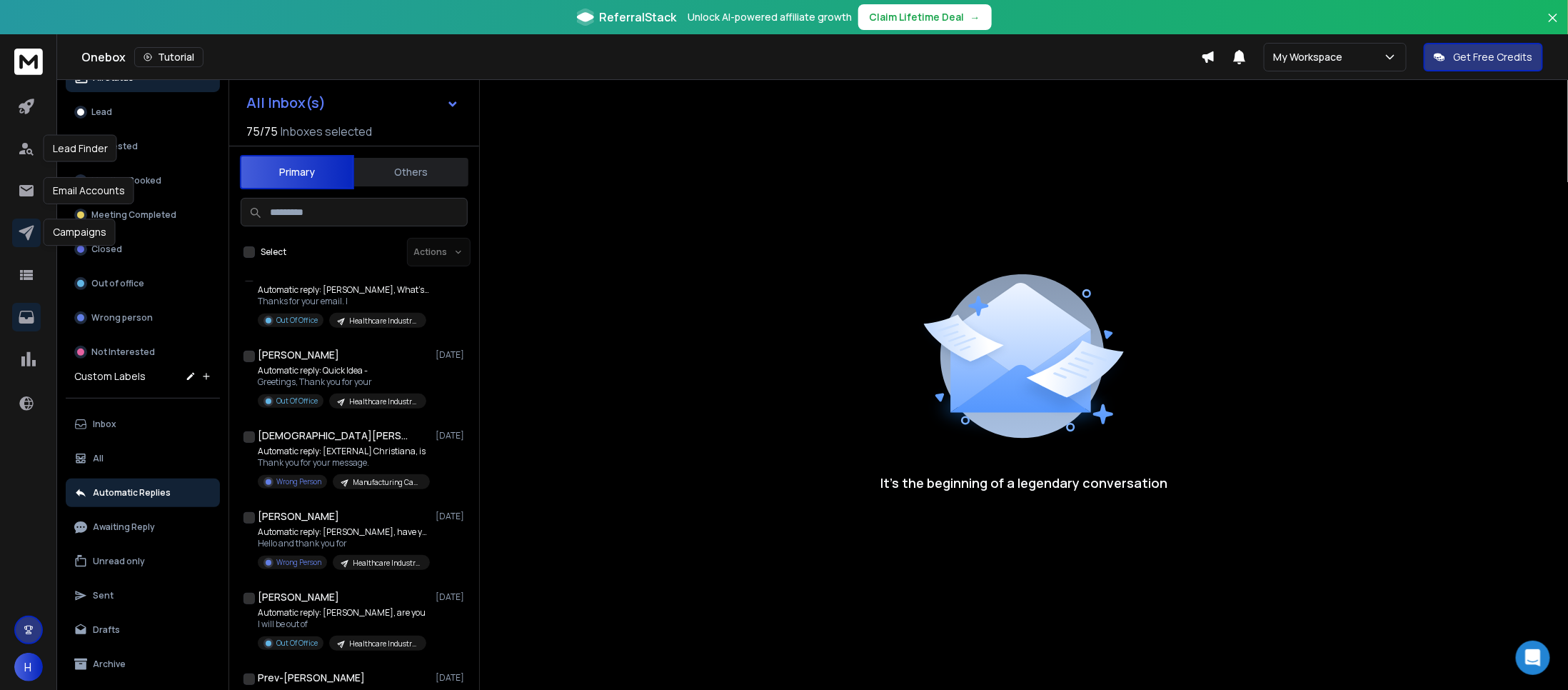
click at [21, 234] on icon at bounding box center [26, 233] width 17 height 17
